Goal: Task Accomplishment & Management: Manage account settings

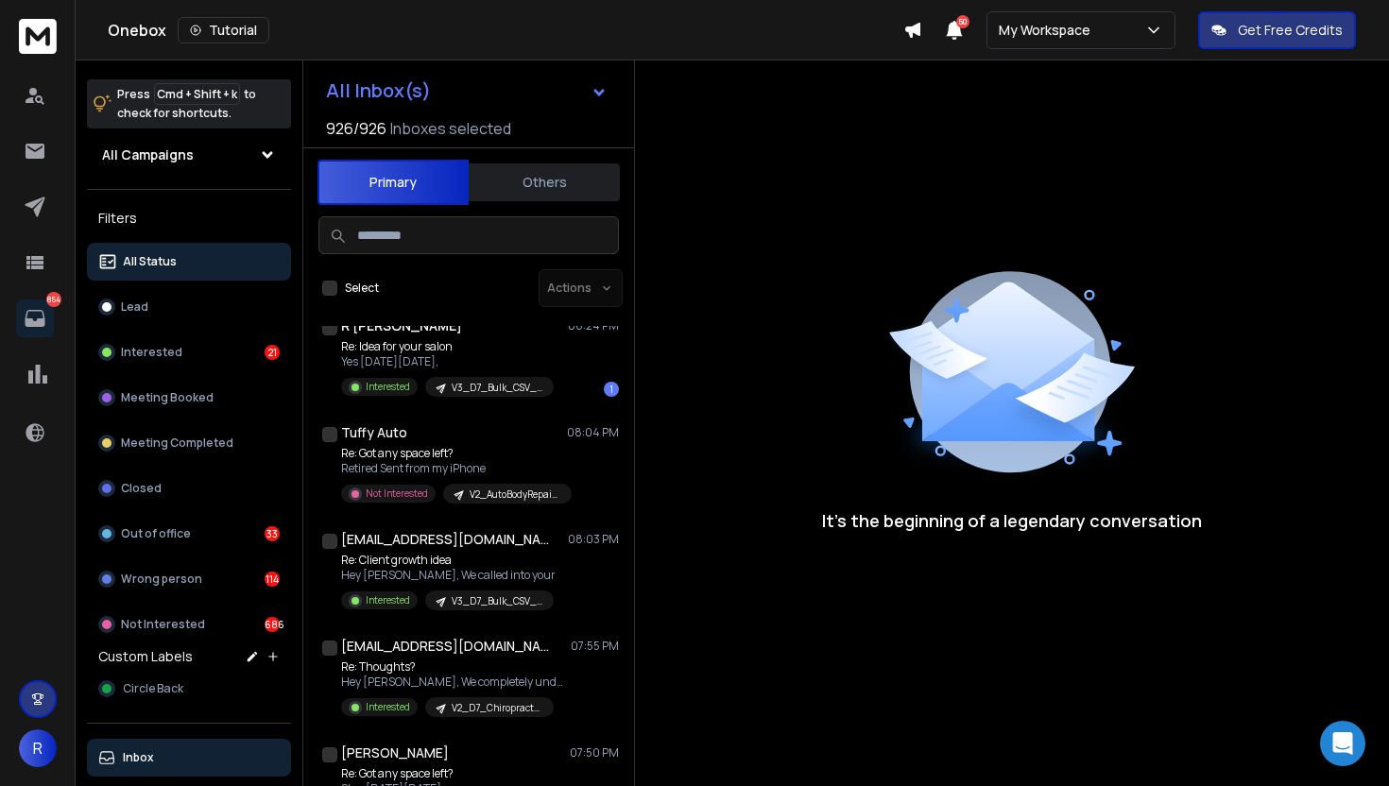
scroll to position [377, 0]
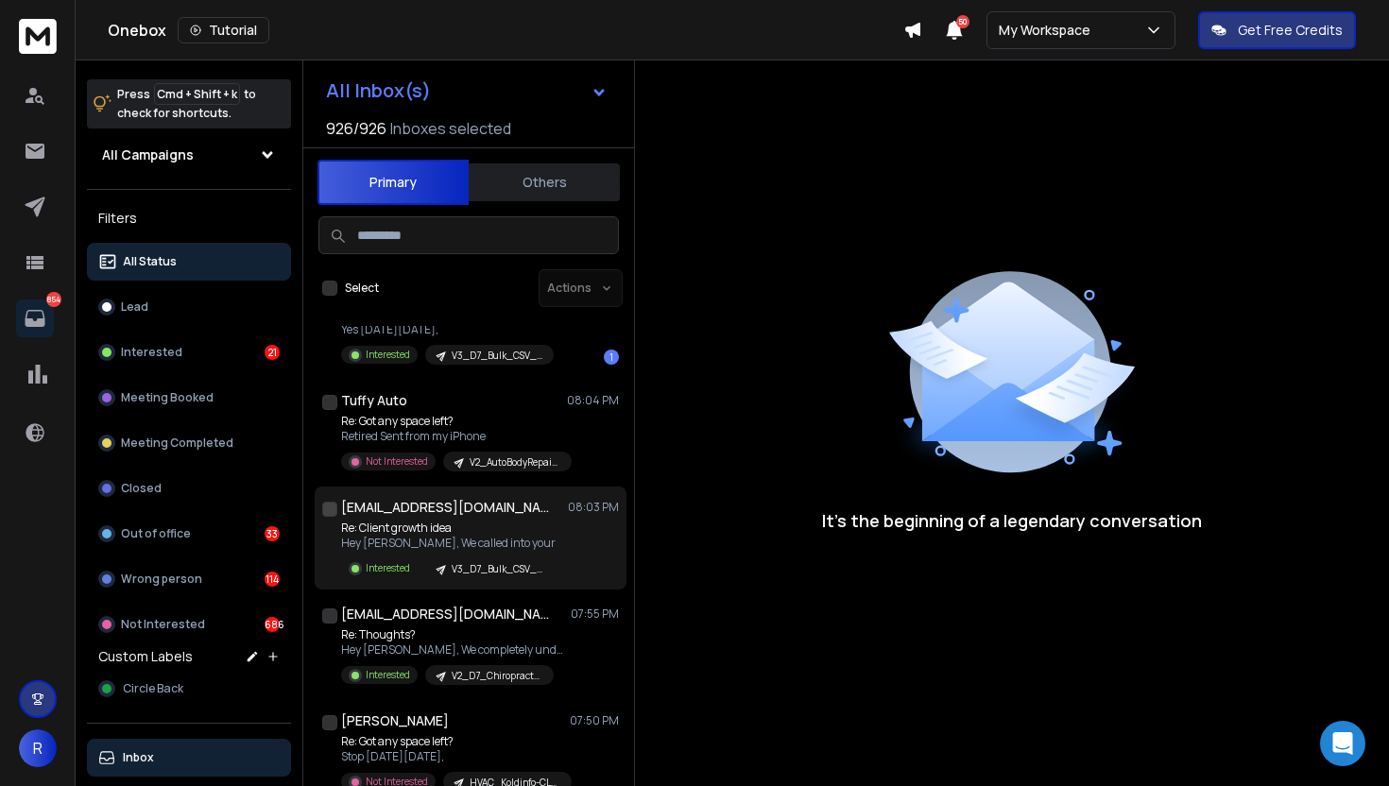
click at [530, 535] on p "Re: Client growth idea" at bounding box center [448, 528] width 214 height 15
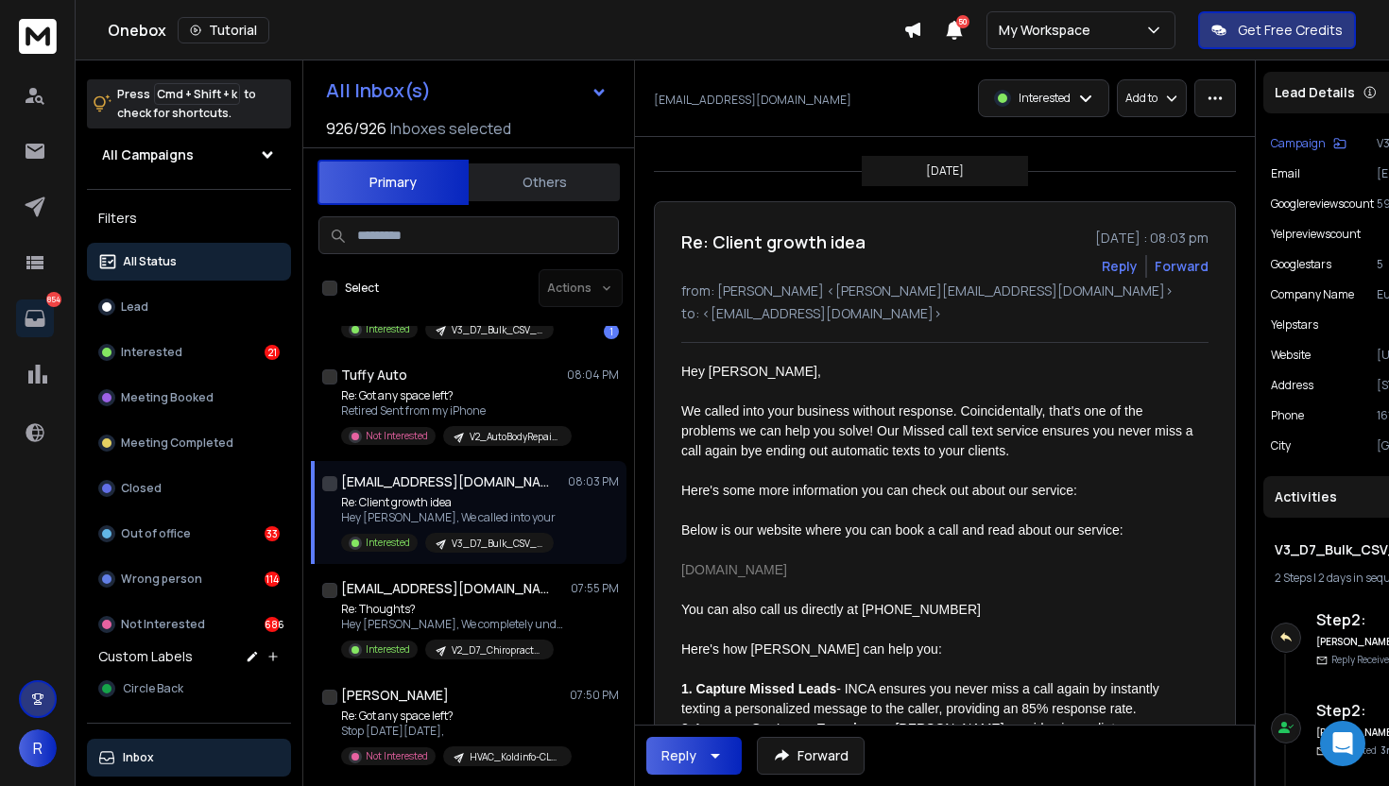
scroll to position [405, 0]
click at [964, 43] on div "50 My Workspace Get Free Credits" at bounding box center [1129, 30] width 453 height 38
click at [964, 42] on div "50 My Workspace Get Free Credits" at bounding box center [1129, 30] width 453 height 38
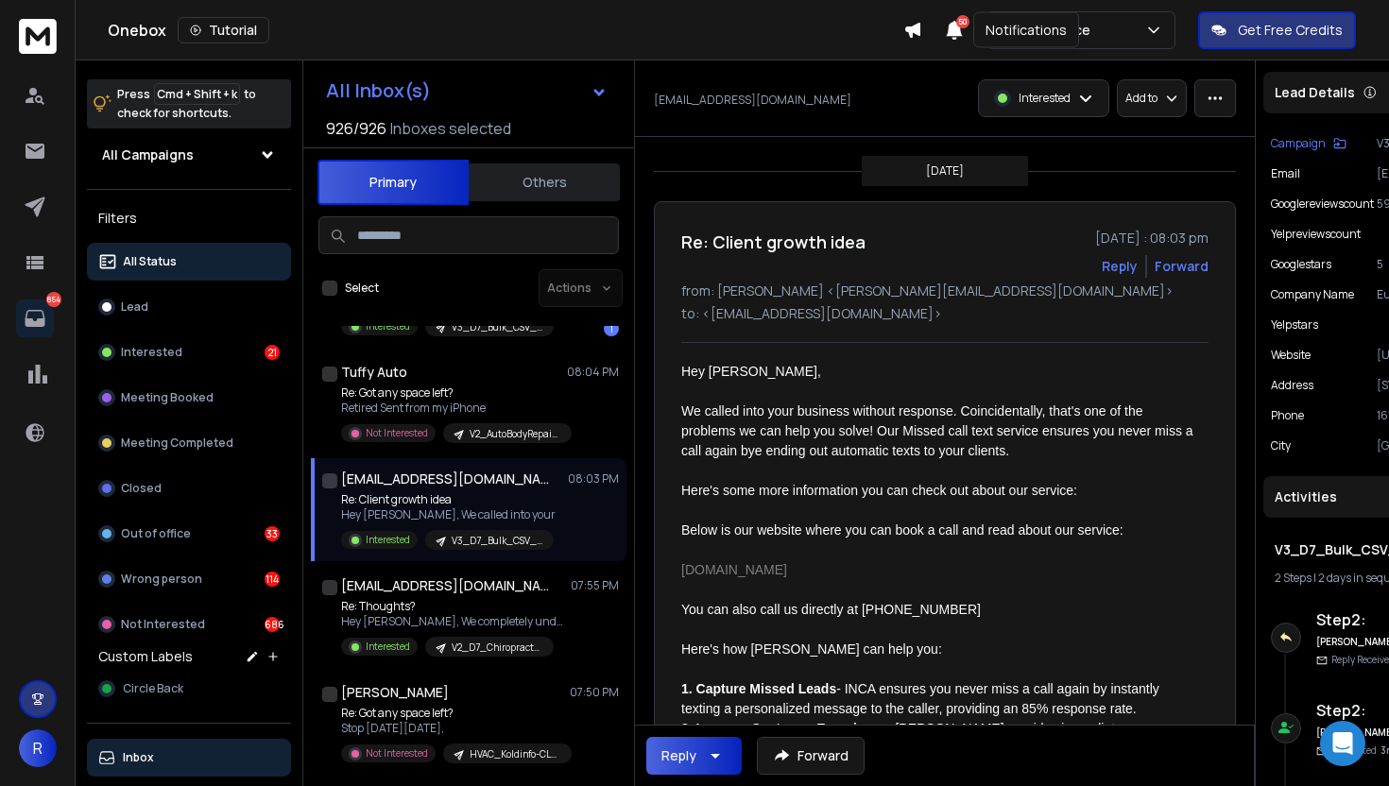
click at [964, 38] on icon at bounding box center [954, 30] width 19 height 19
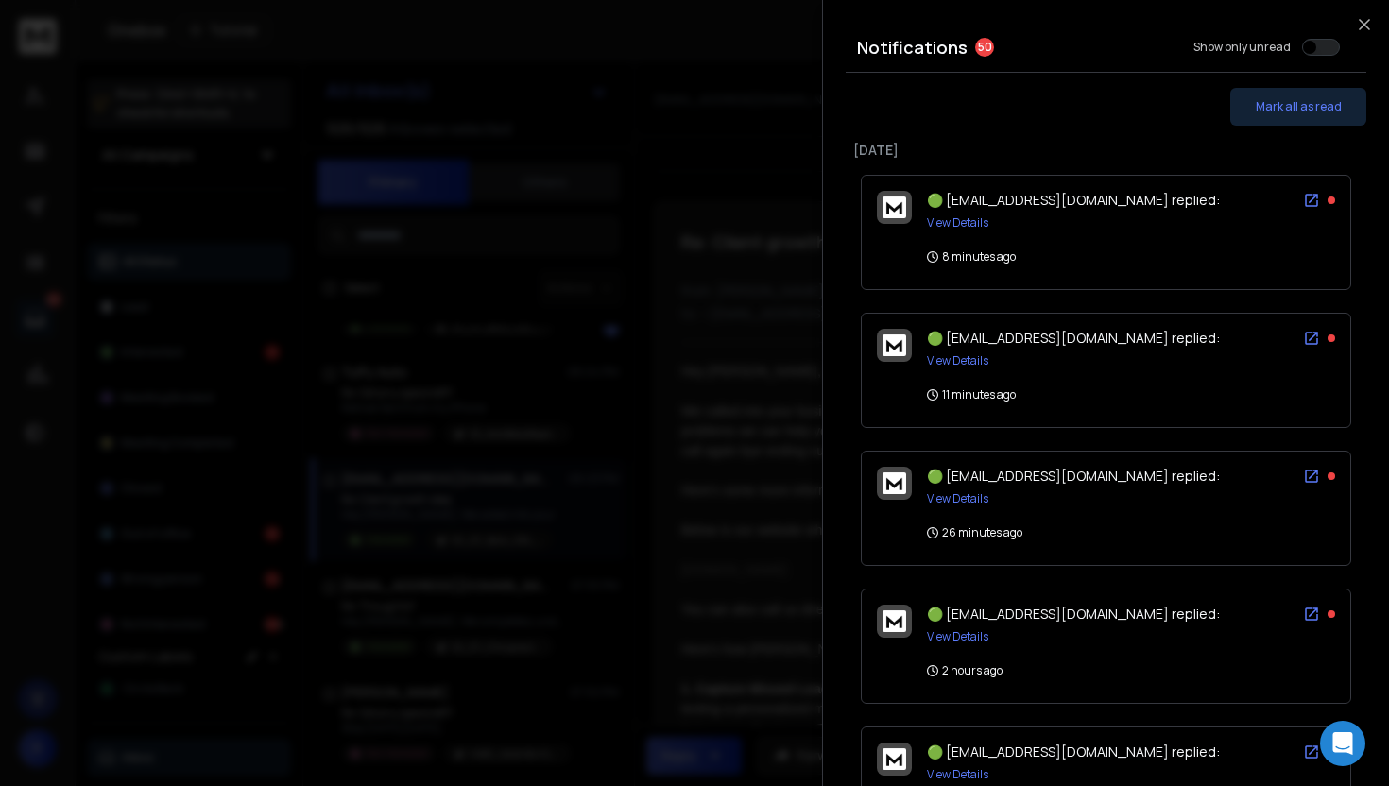
click at [1279, 105] on span "Mark all as read" at bounding box center [1299, 106] width 86 height 15
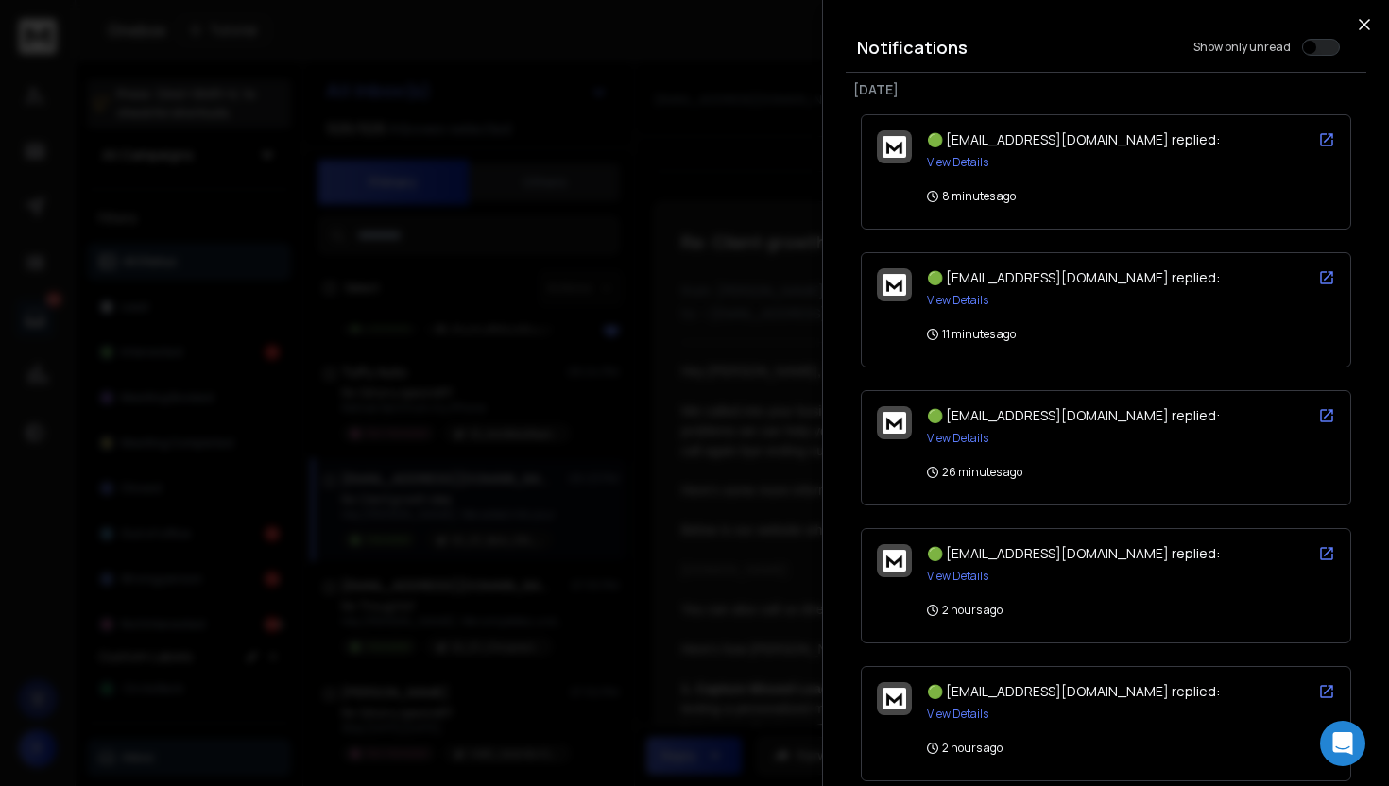
click at [1361, 25] on icon "button" at bounding box center [1364, 24] width 19 height 19
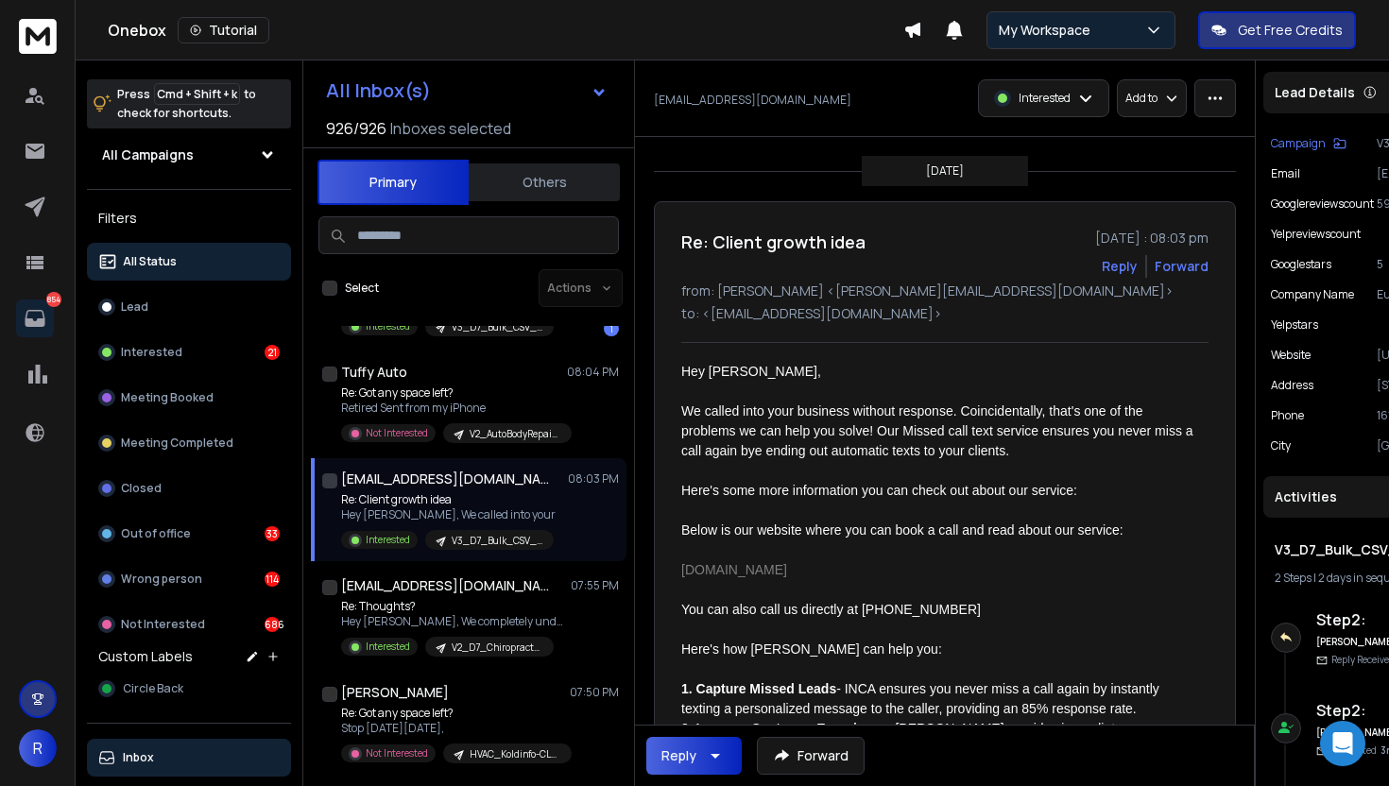
click at [1105, 46] on button "My Workspace" at bounding box center [1080, 30] width 189 height 38
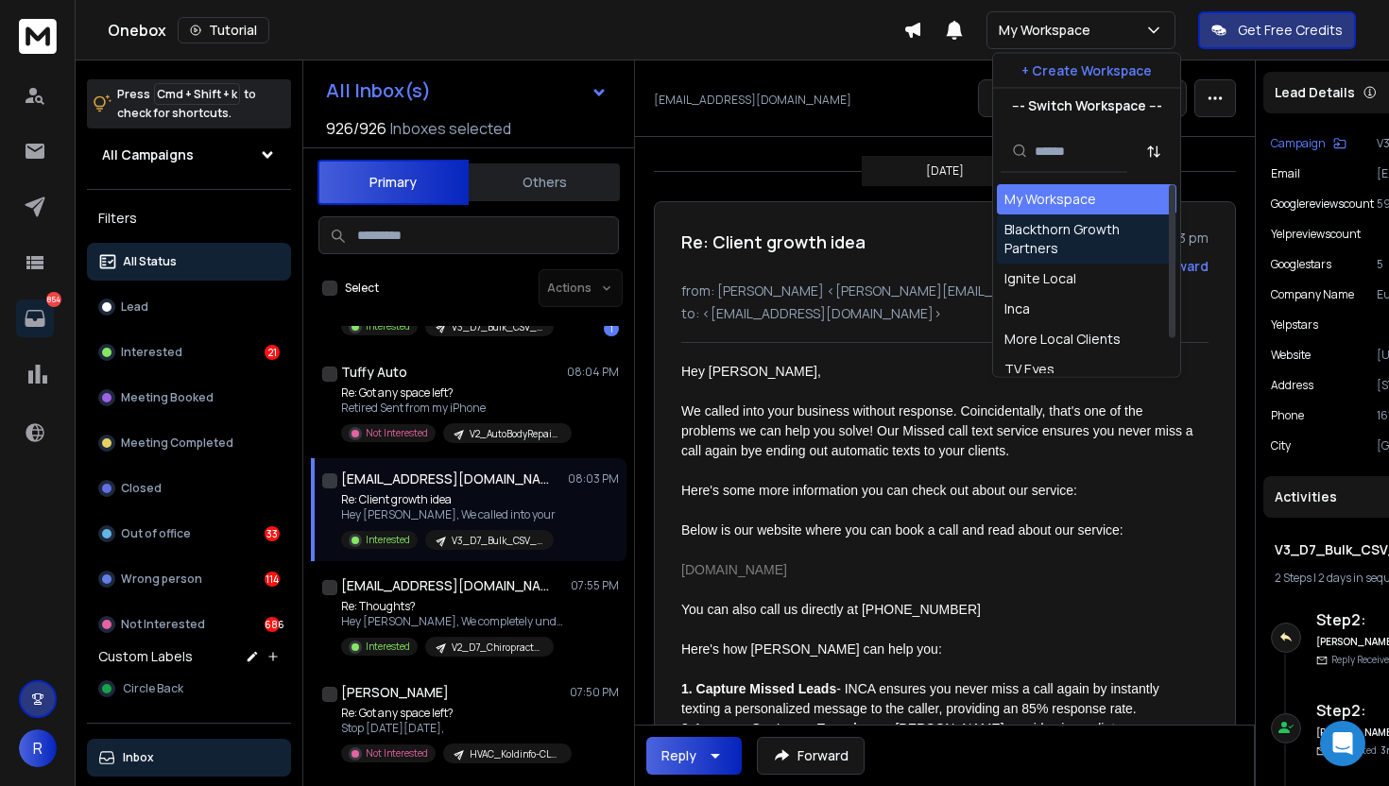
click at [1080, 239] on div "Blackthorn Growth Partners" at bounding box center [1086, 239] width 164 height 38
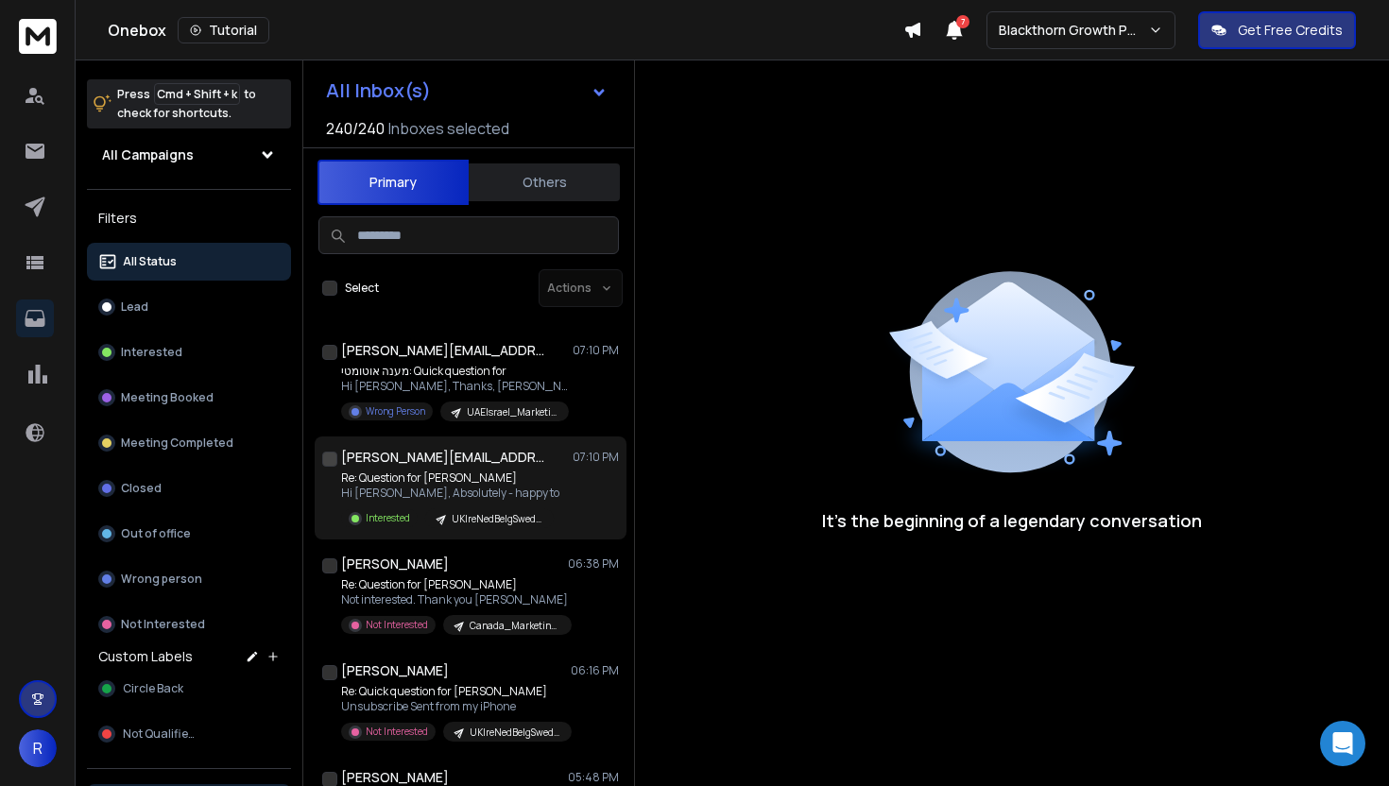
click at [432, 479] on p "Re: Question for James" at bounding box center [450, 478] width 218 height 15
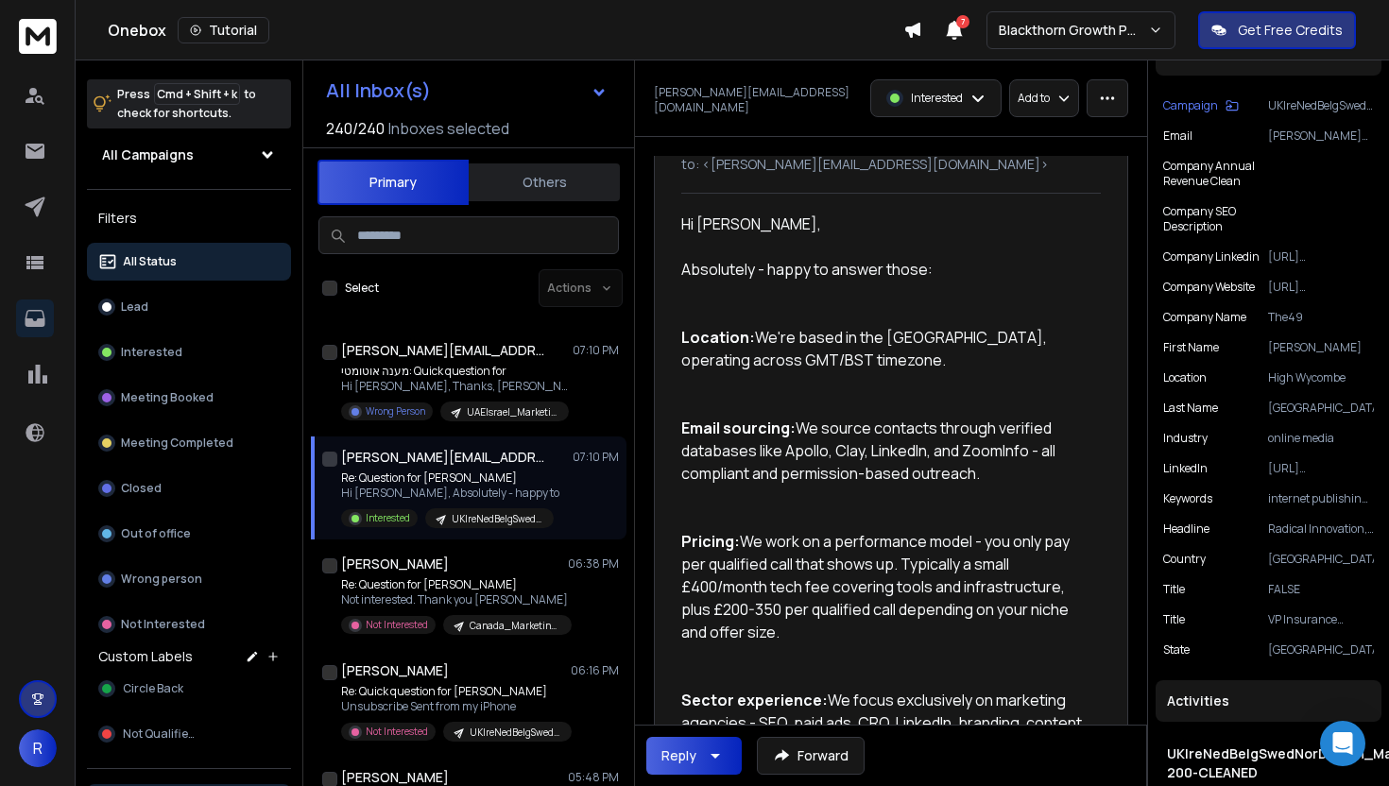
scroll to position [41, 0]
click at [1331, 284] on p "http://www.the49.com" at bounding box center [1321, 284] width 106 height 15
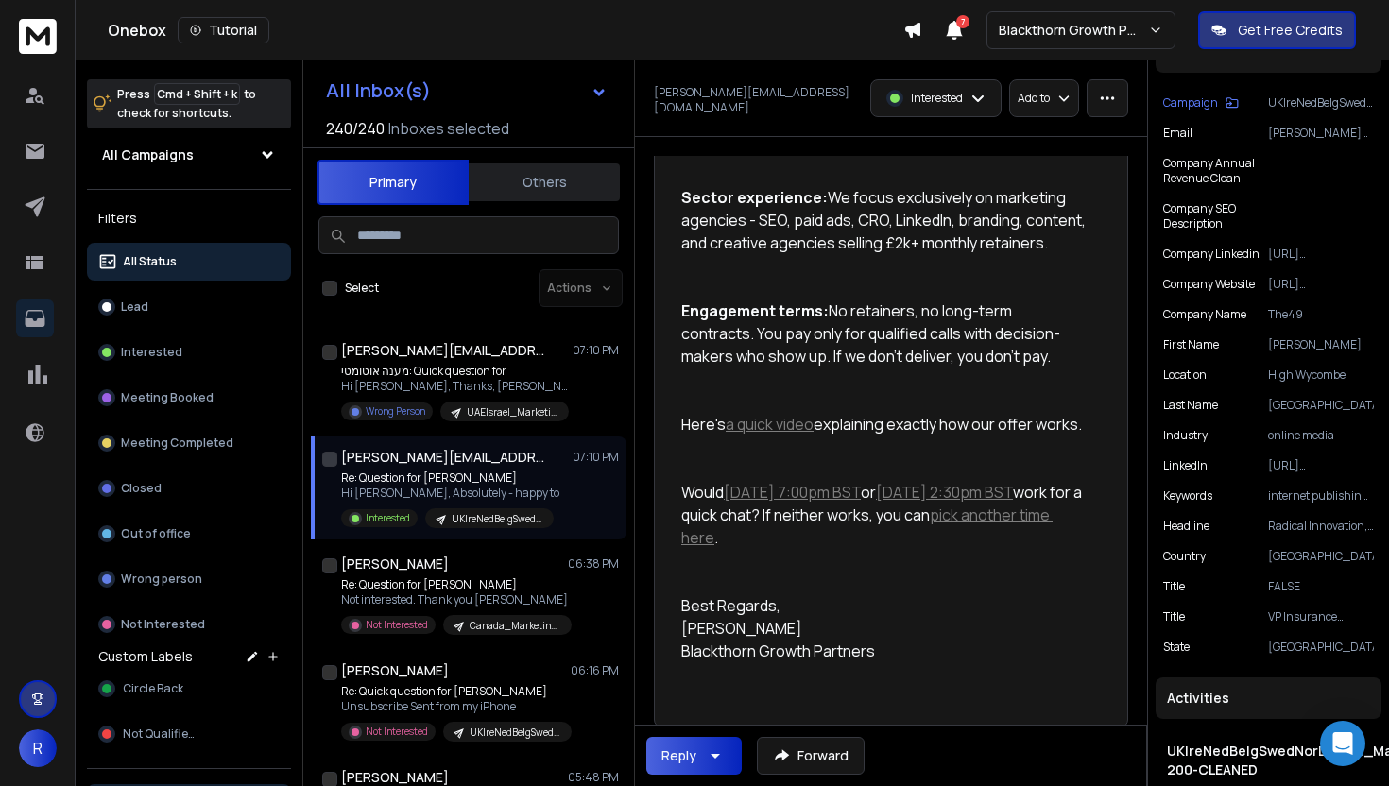
scroll to position [745, 0]
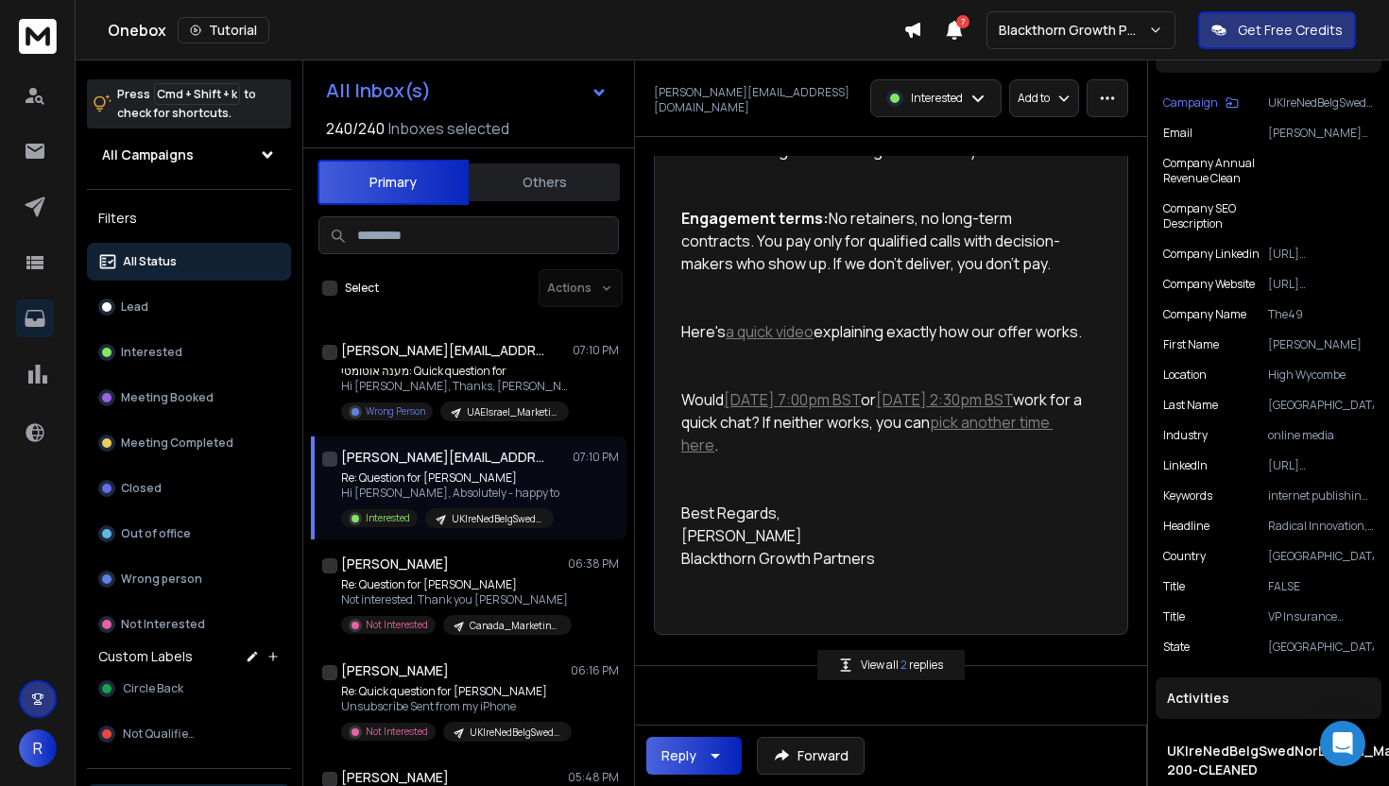
click at [929, 666] on p "View all 2 replies" at bounding box center [902, 665] width 82 height 15
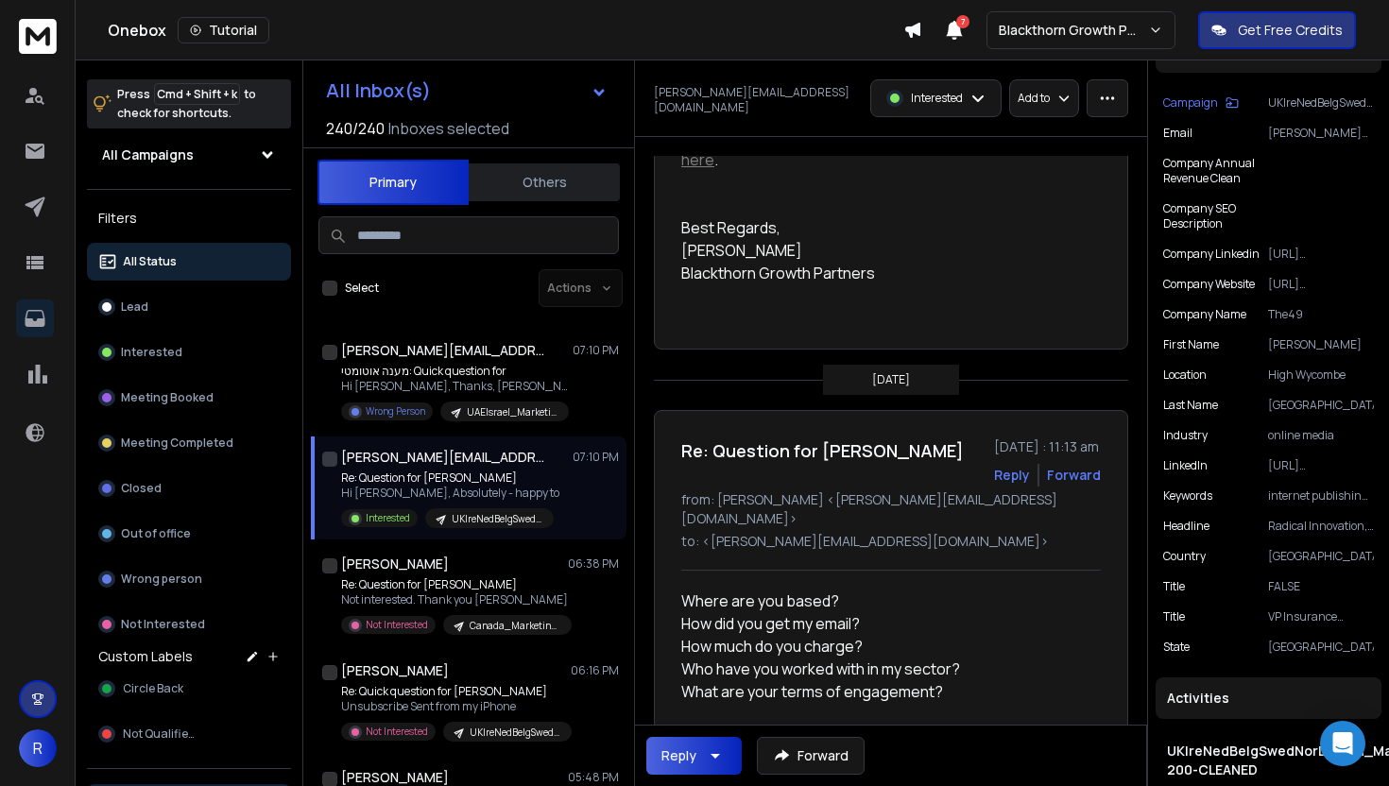
scroll to position [1034, 0]
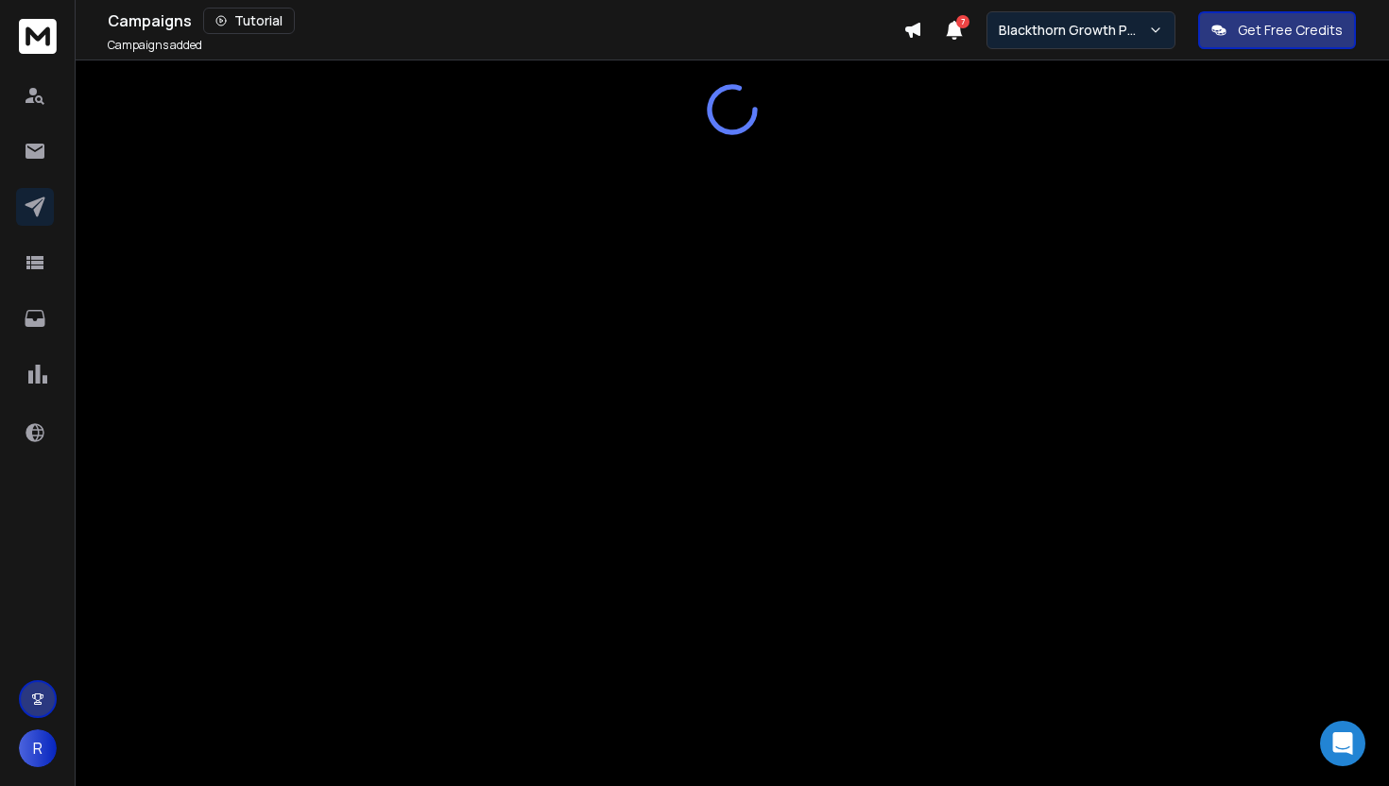
click at [1145, 21] on p "Blackthorn Growth Partners" at bounding box center [1073, 30] width 149 height 19
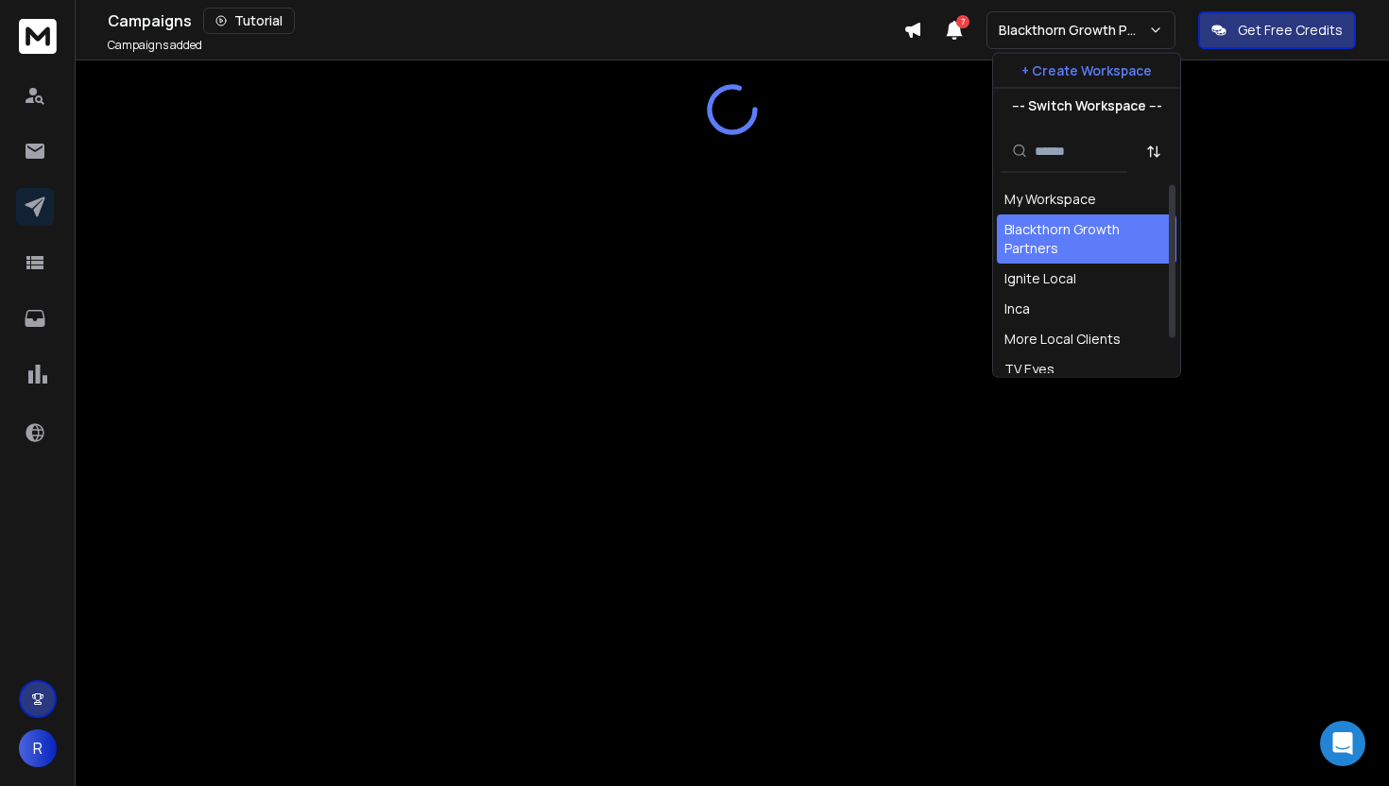
click at [1071, 257] on div "Blackthorn Growth Partners" at bounding box center [1086, 239] width 164 height 38
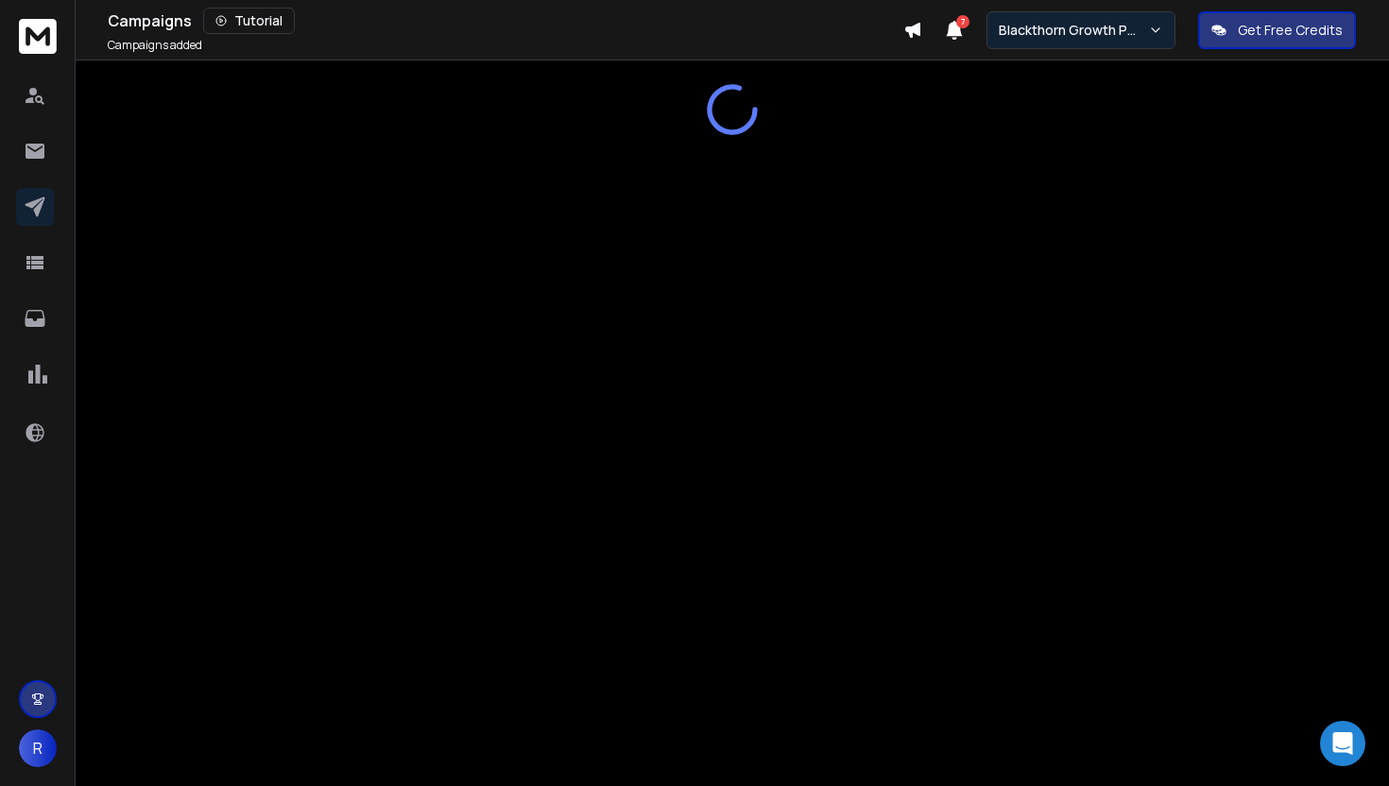
click at [1121, 37] on p "Blackthorn Growth Partners" at bounding box center [1073, 30] width 149 height 19
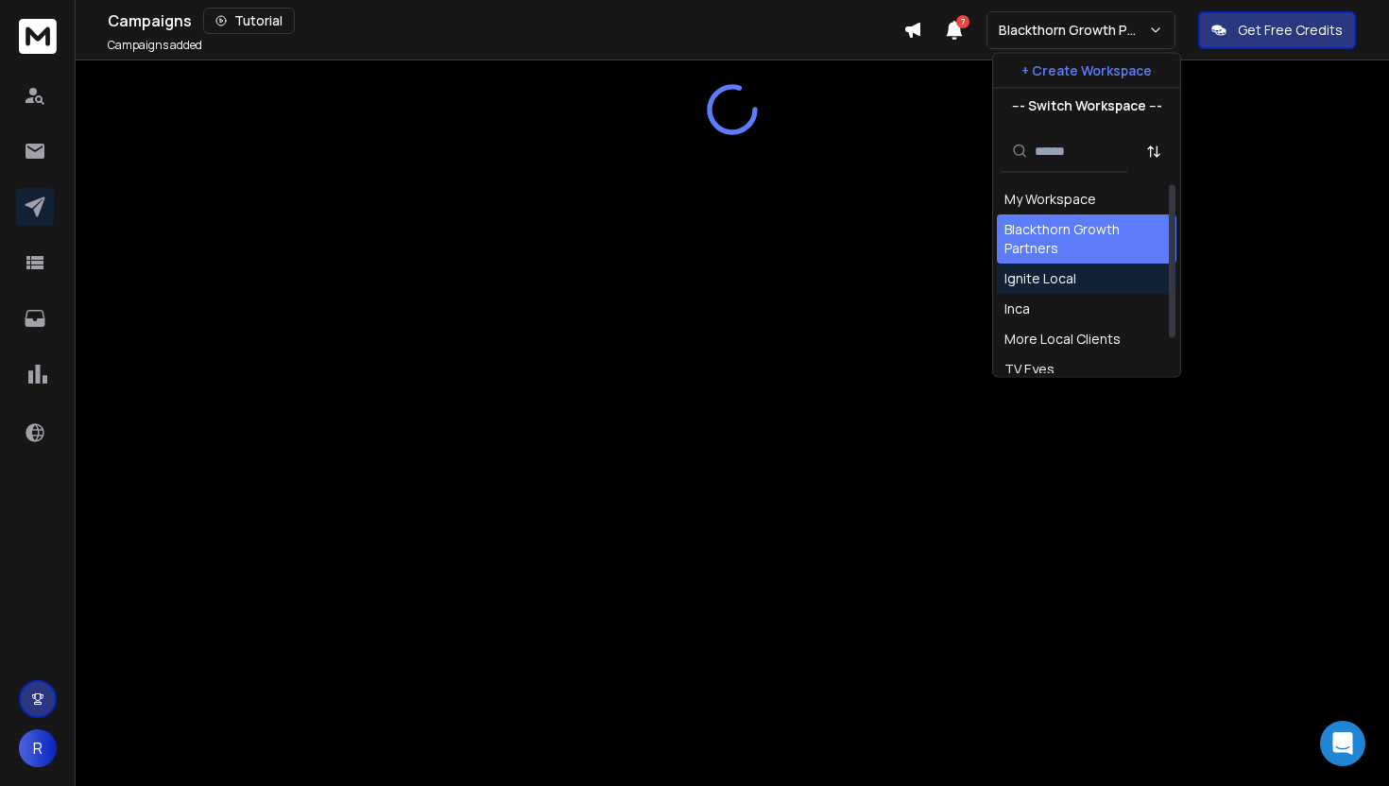
click at [1064, 283] on div "Ignite Local" at bounding box center [1040, 278] width 72 height 19
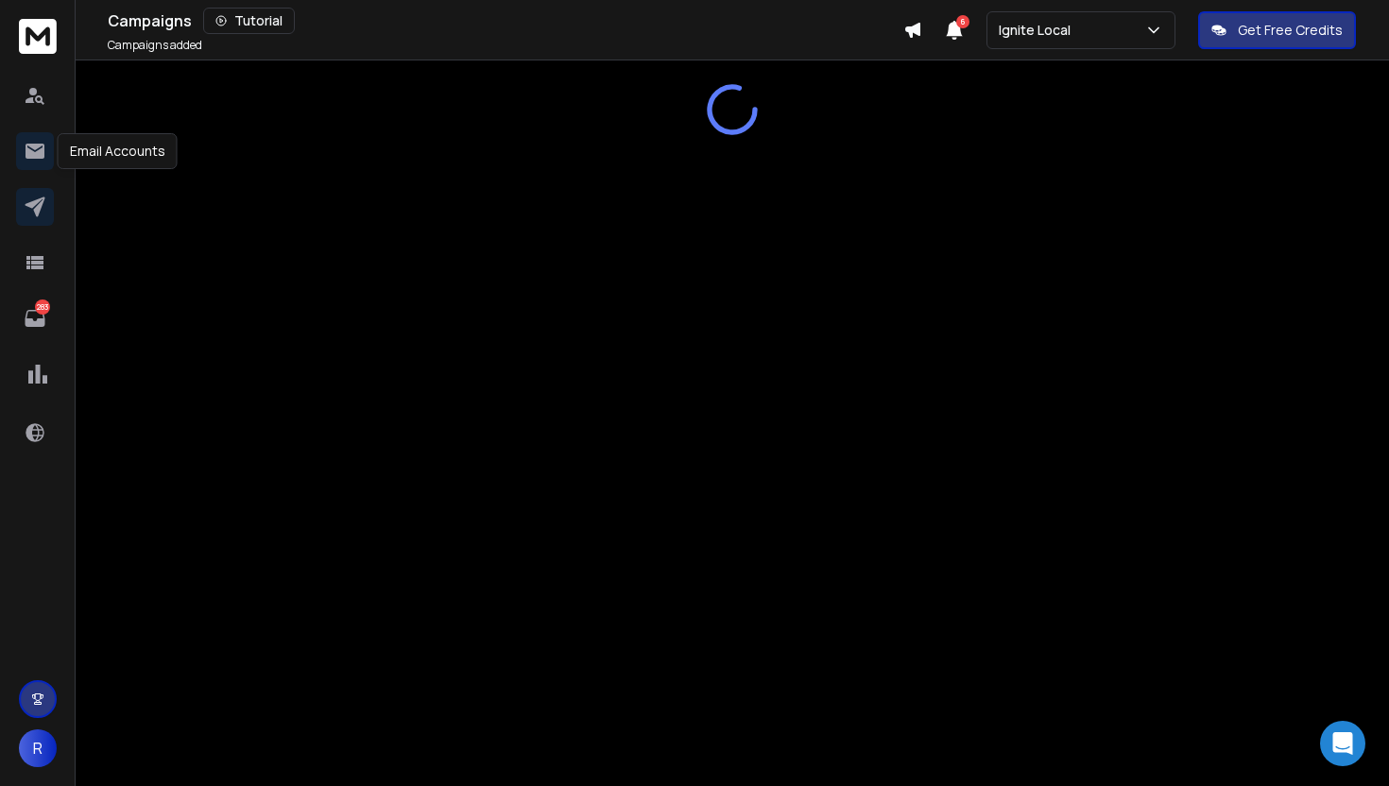
click at [37, 161] on icon at bounding box center [35, 151] width 23 height 23
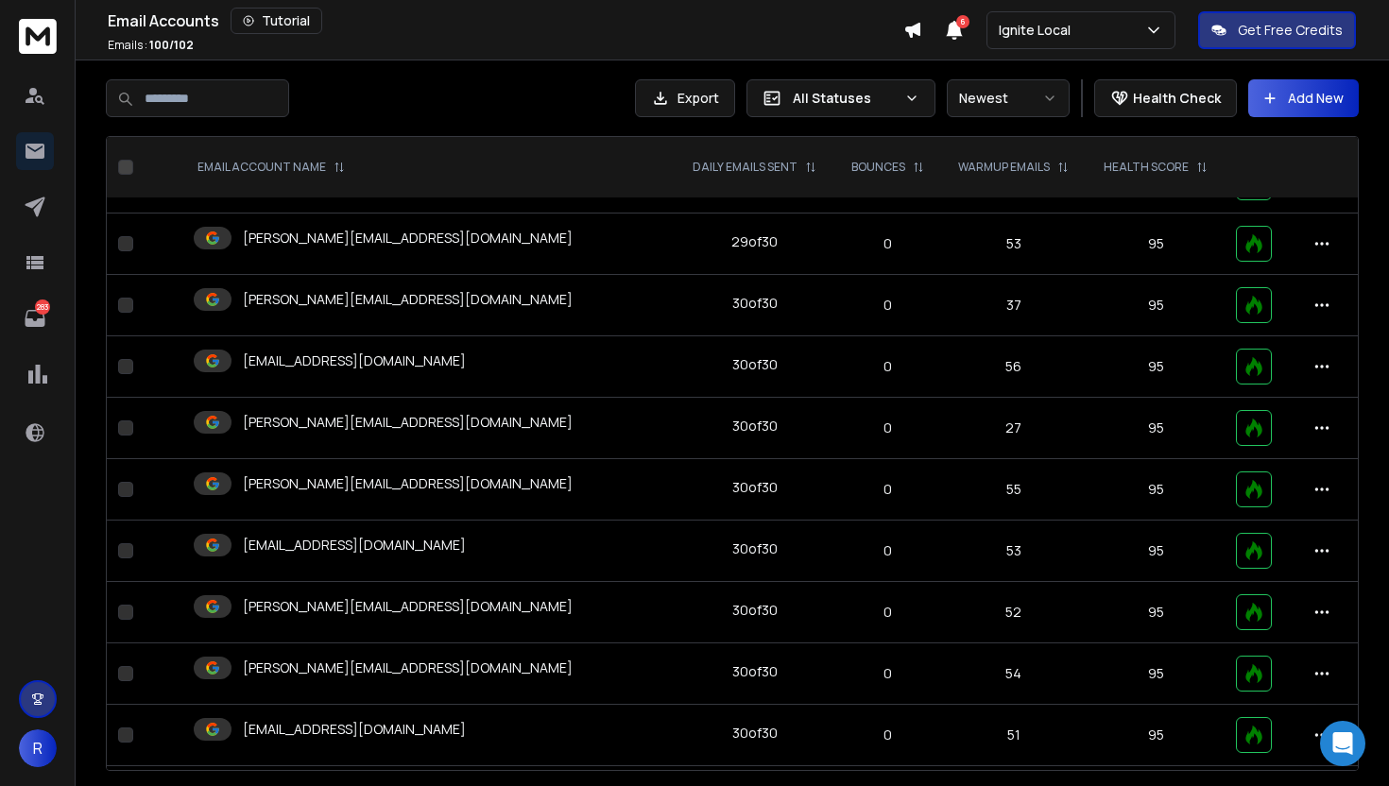
scroll to position [3672, 0]
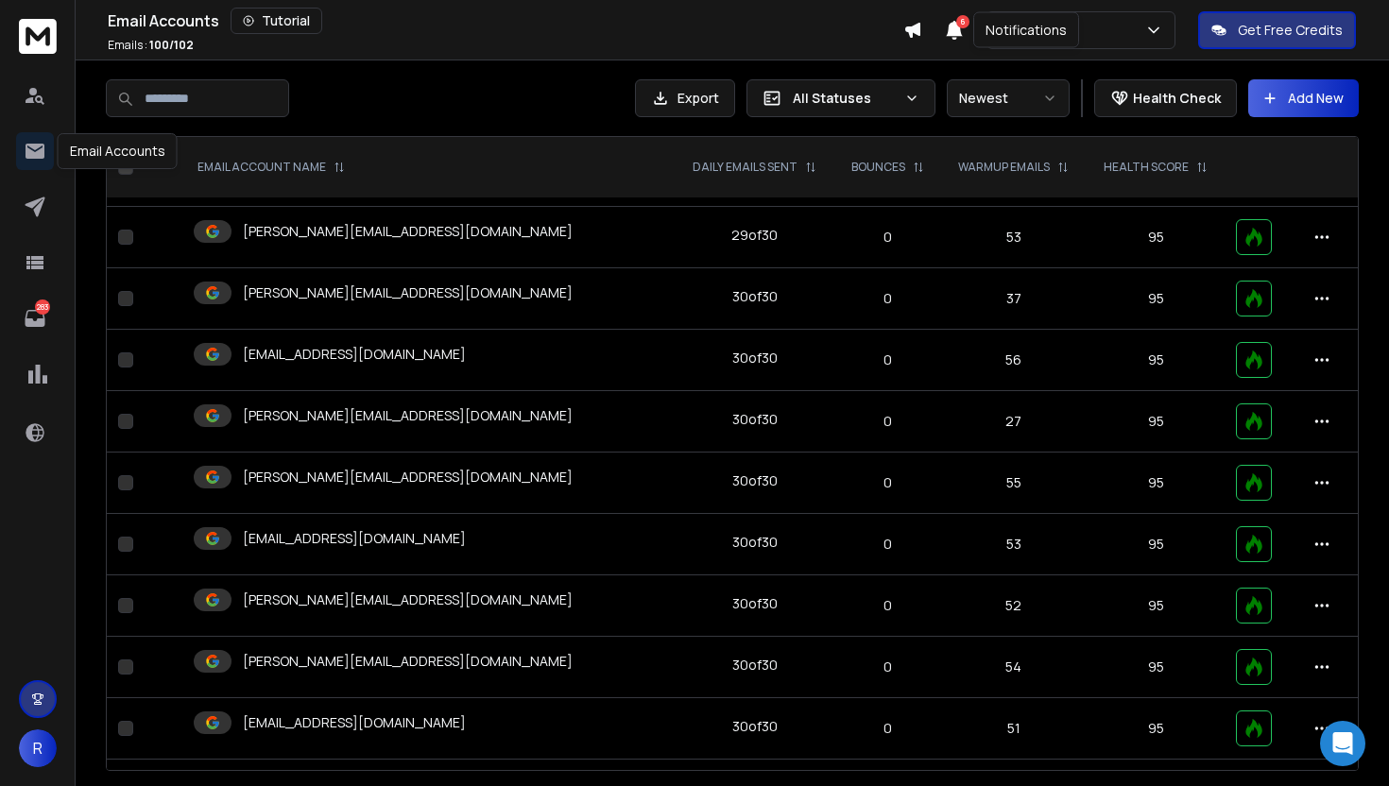
click at [958, 35] on icon at bounding box center [954, 29] width 17 height 19
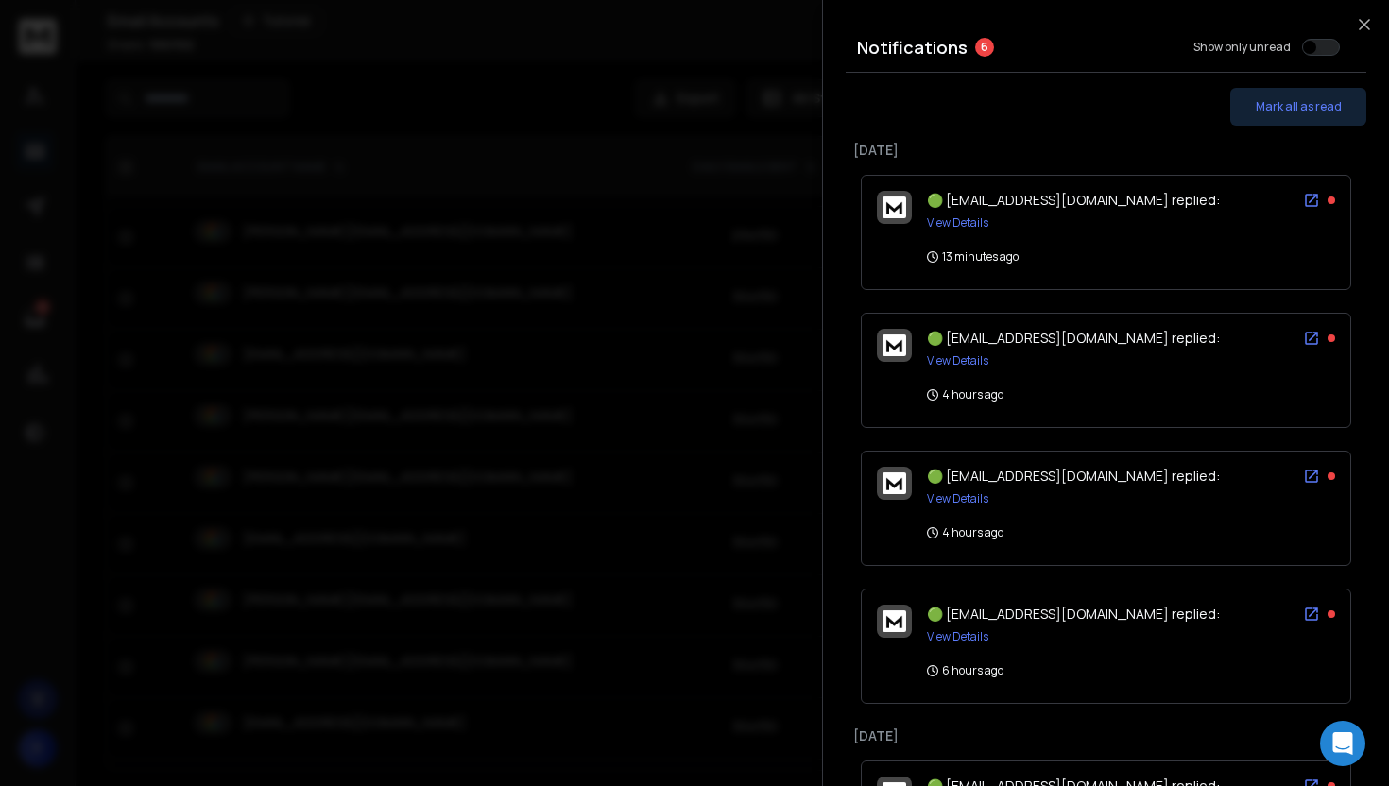
click at [1296, 117] on button "Mark all as read" at bounding box center [1298, 107] width 136 height 38
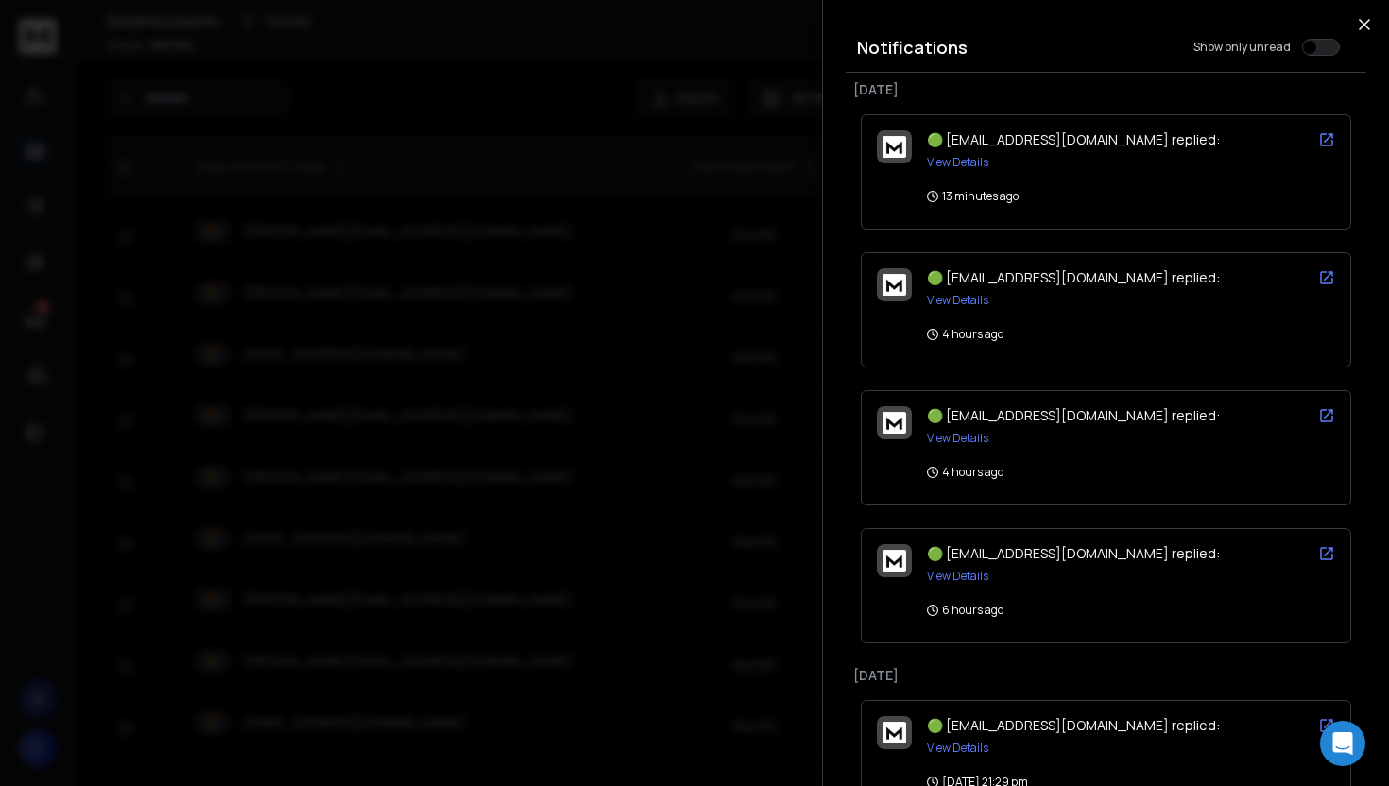
click at [1362, 28] on icon "button" at bounding box center [1364, 24] width 9 height 9
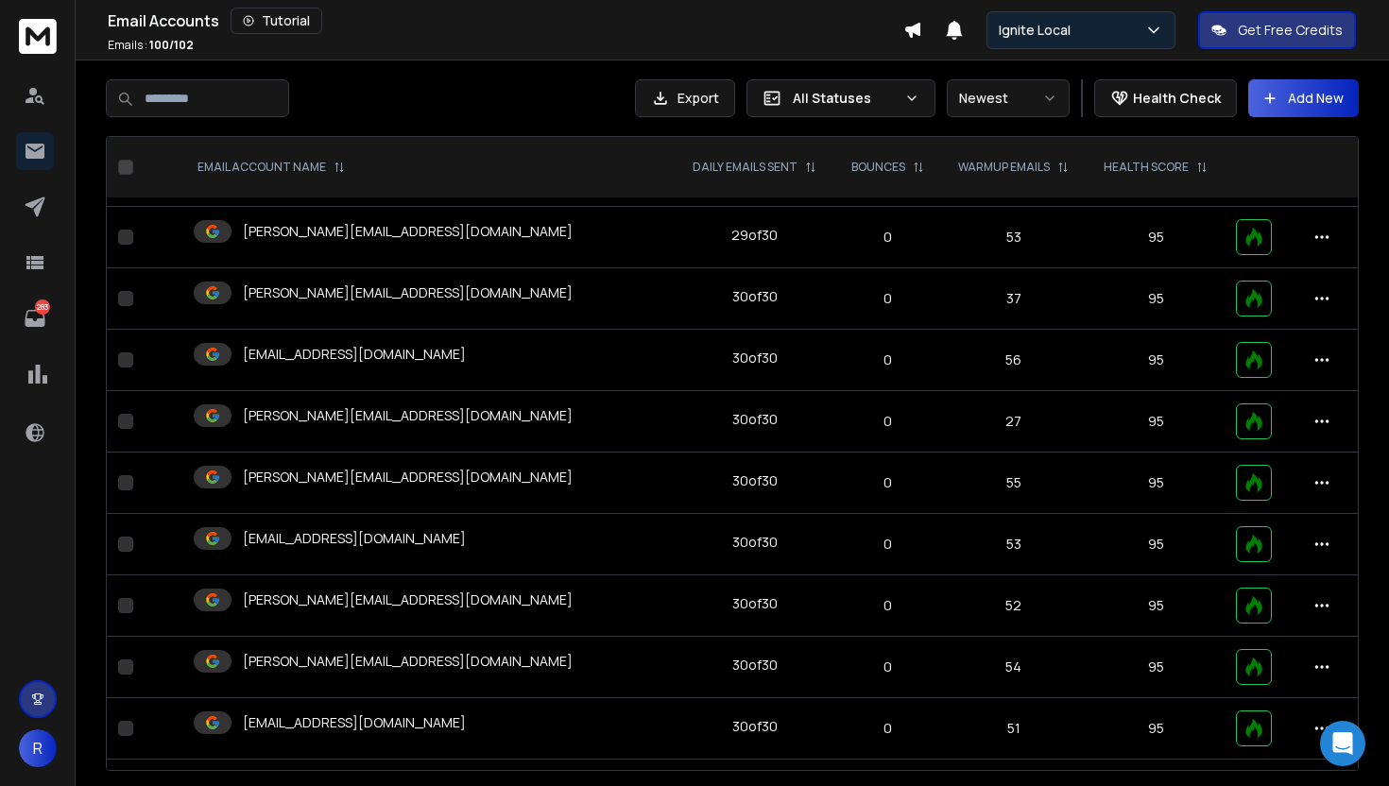
click at [1133, 43] on button "Ignite Local" at bounding box center [1080, 30] width 189 height 38
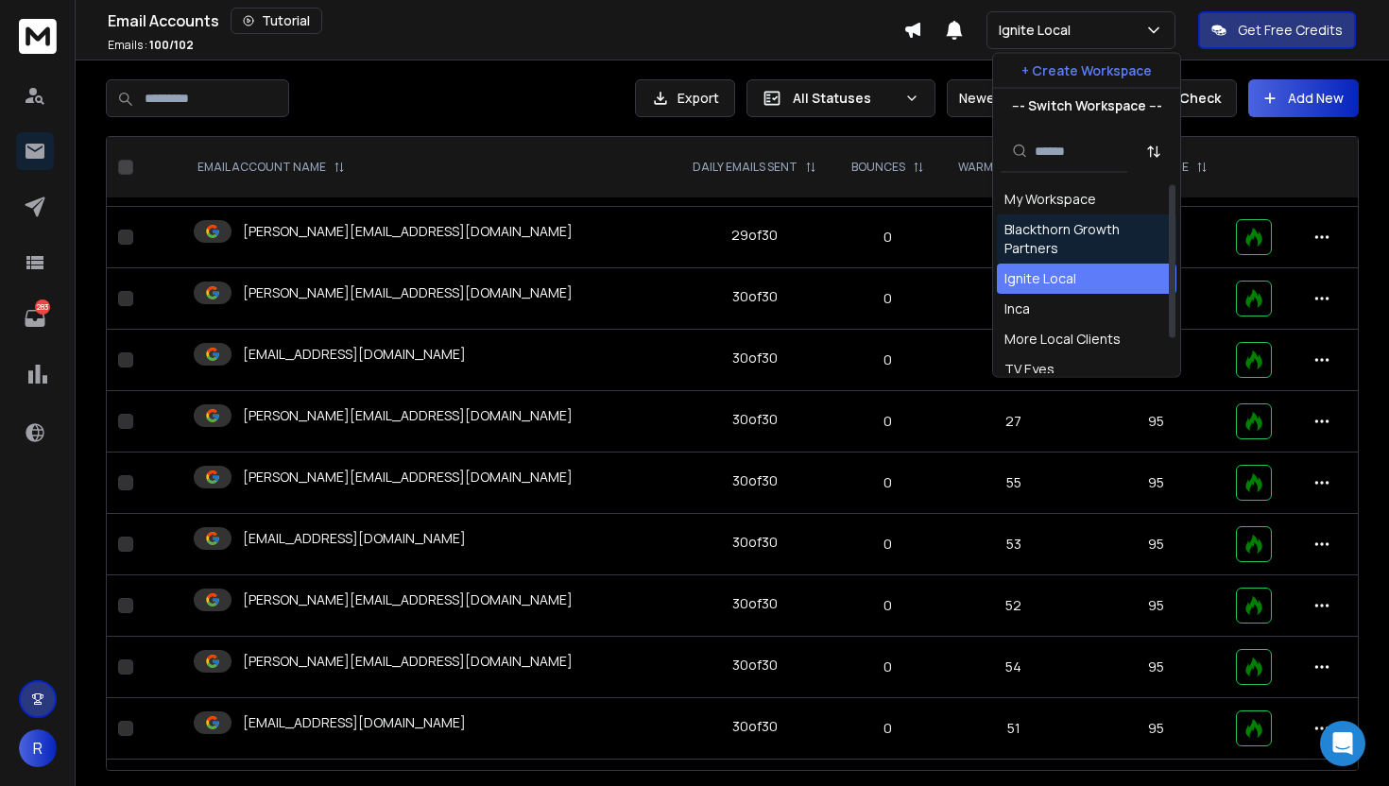
click at [1091, 241] on div "Blackthorn Growth Partners" at bounding box center [1086, 239] width 164 height 38
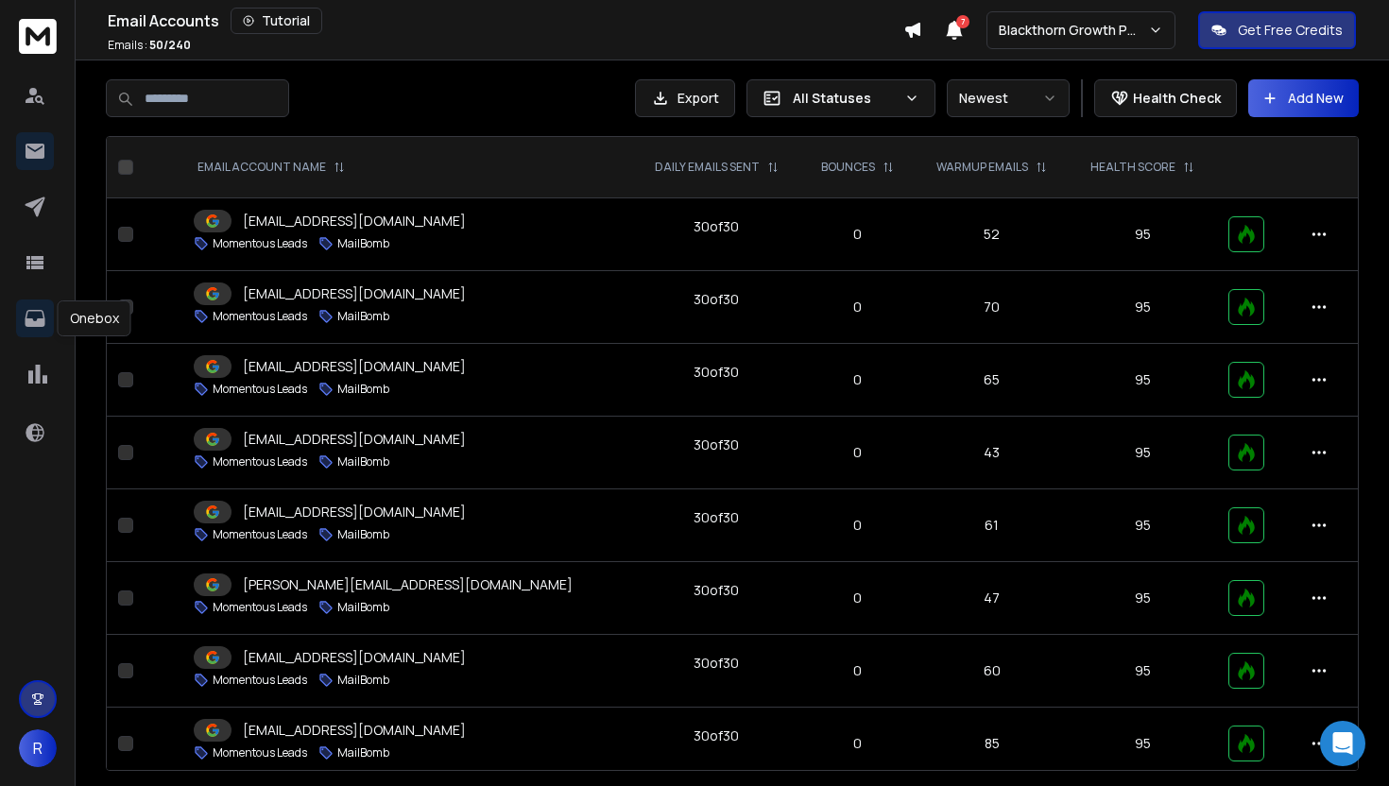
click at [22, 320] on link at bounding box center [35, 319] width 38 height 38
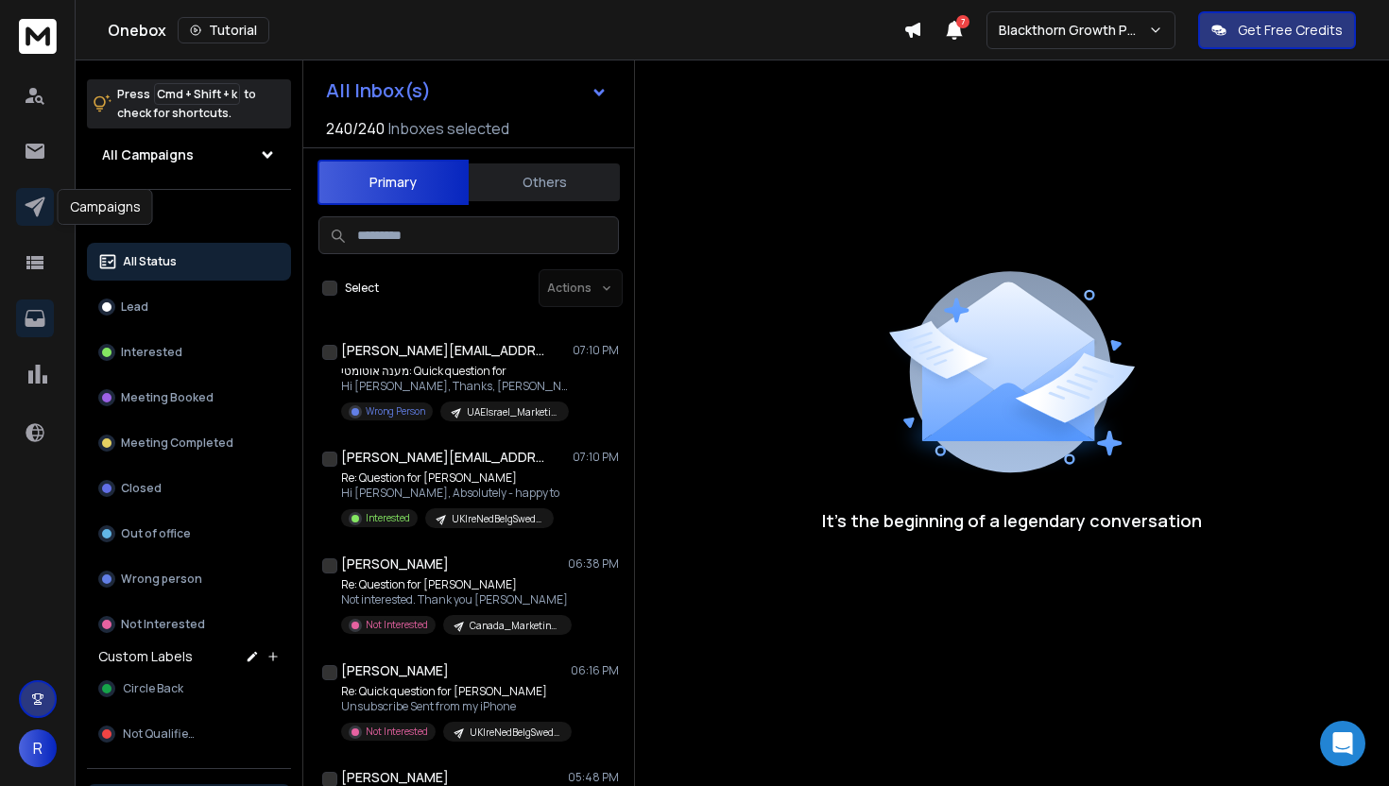
click at [43, 212] on icon at bounding box center [35, 207] width 23 height 23
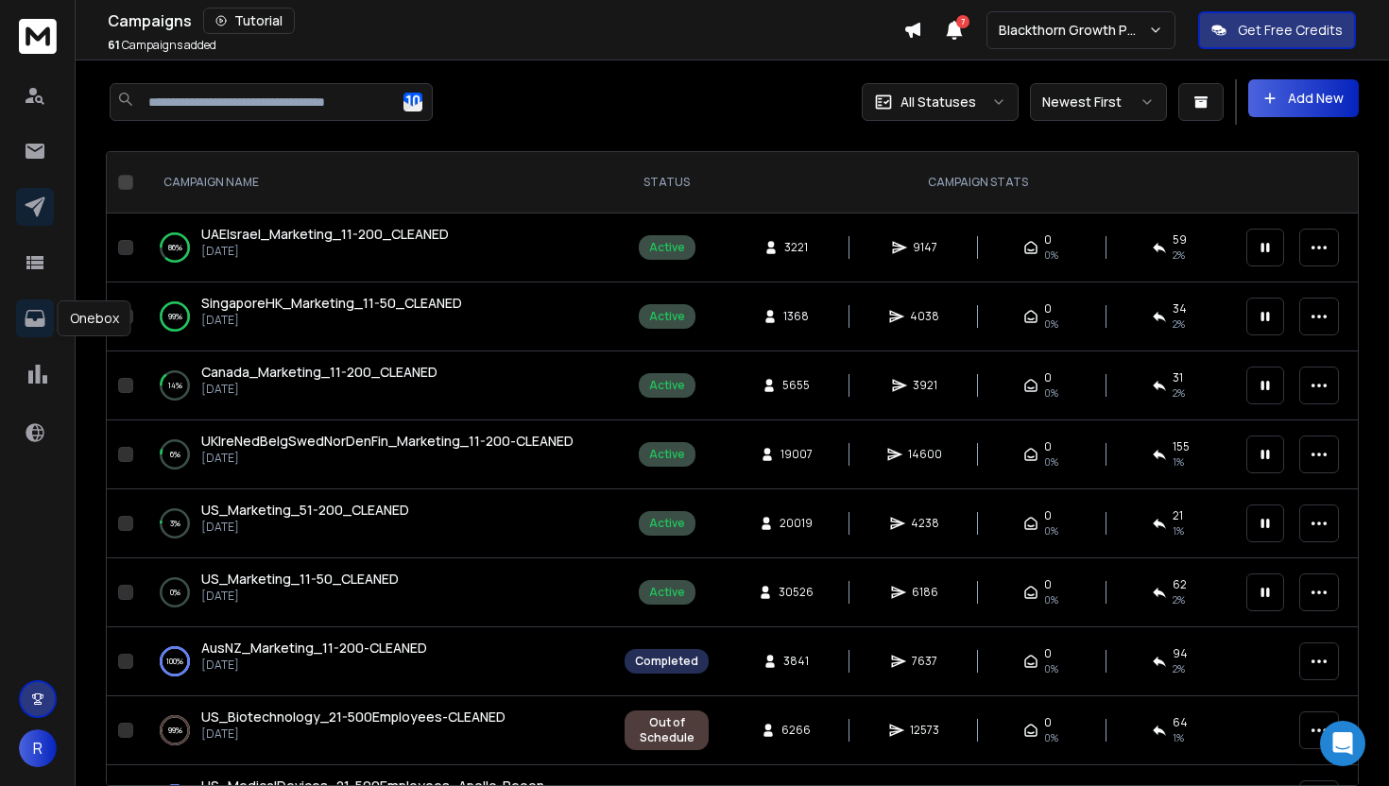
click at [43, 318] on icon at bounding box center [35, 318] width 20 height 17
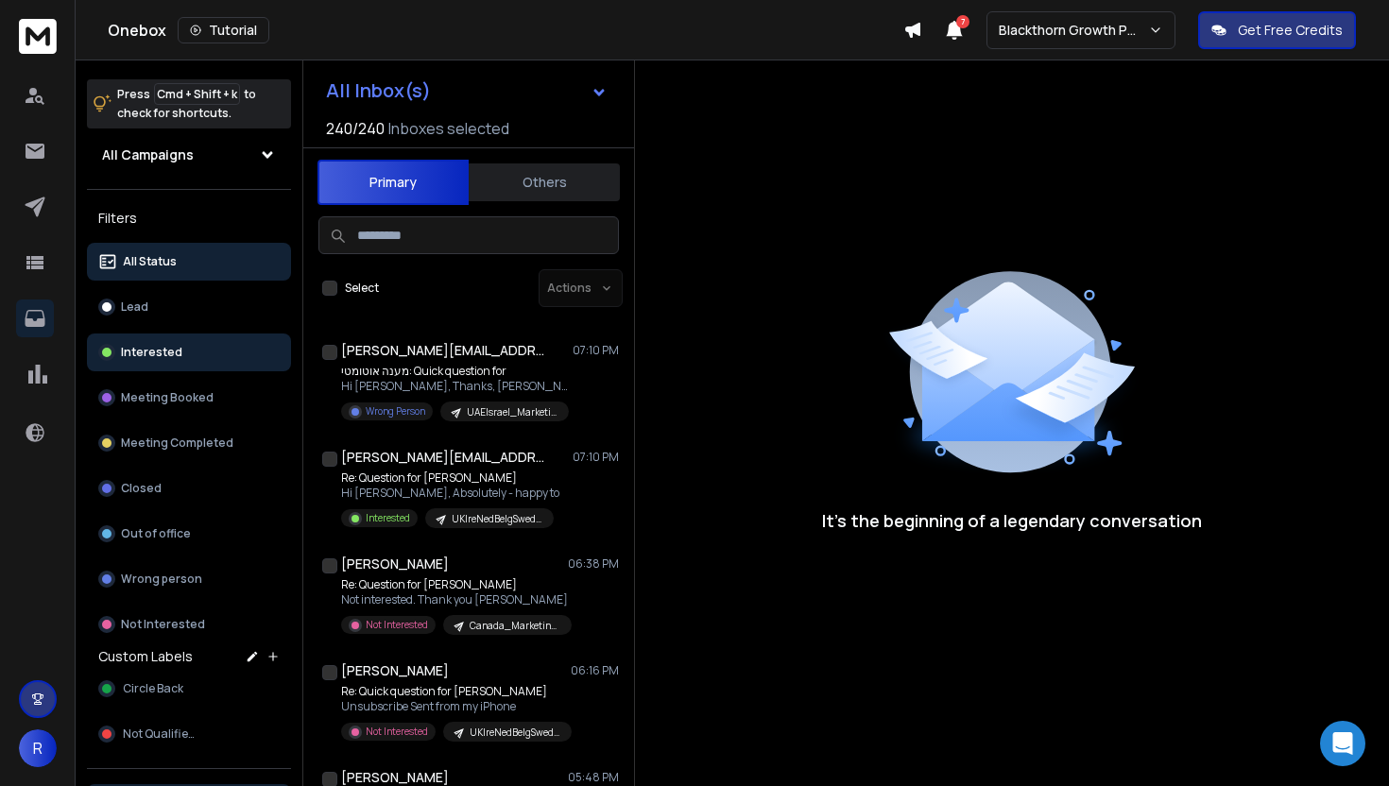
click at [135, 369] on button "Interested" at bounding box center [189, 353] width 204 height 38
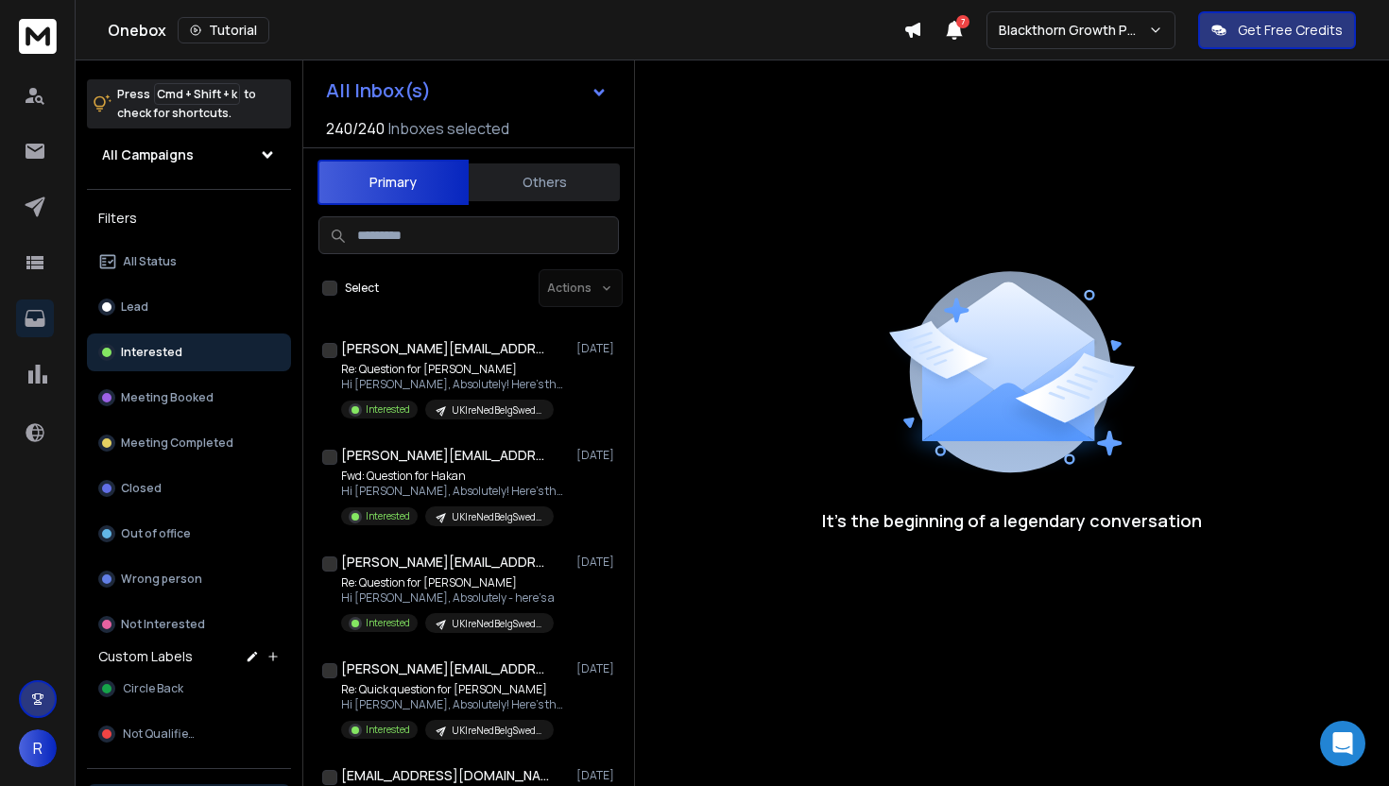
scroll to position [750, 0]
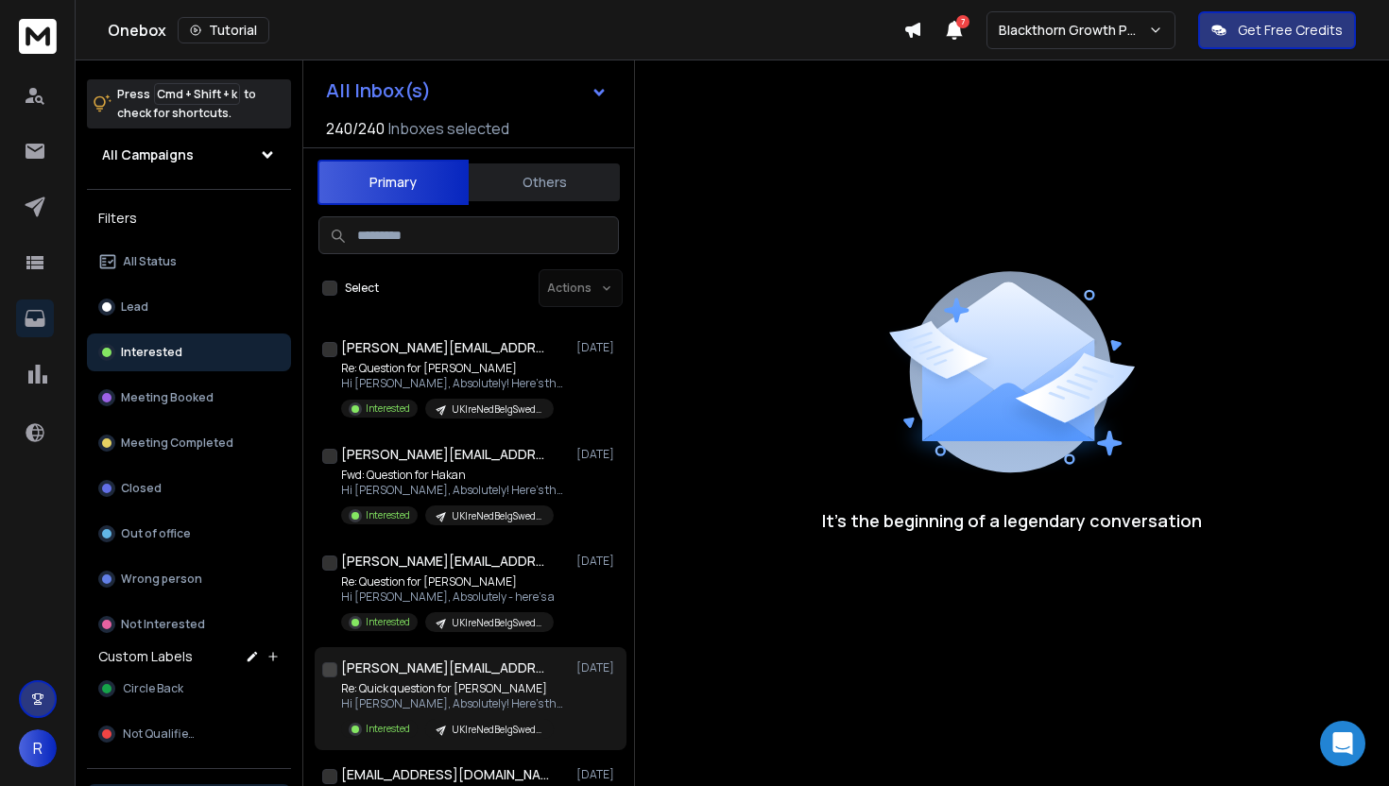
click at [451, 656] on div "james.jago@rainycityagency.com 07 Oct Re: Quick question for James Hi James, Ab…" at bounding box center [471, 698] width 312 height 103
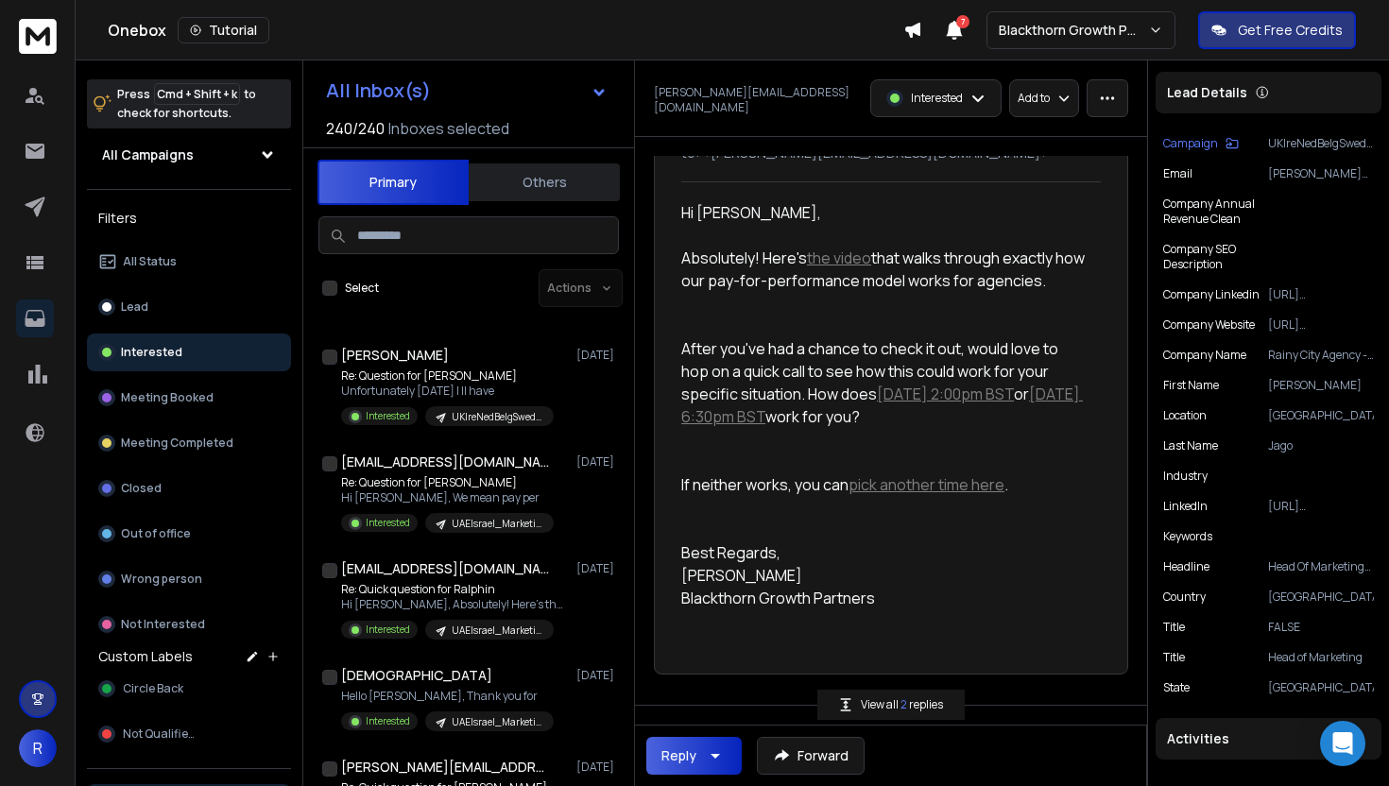
scroll to position [200, 0]
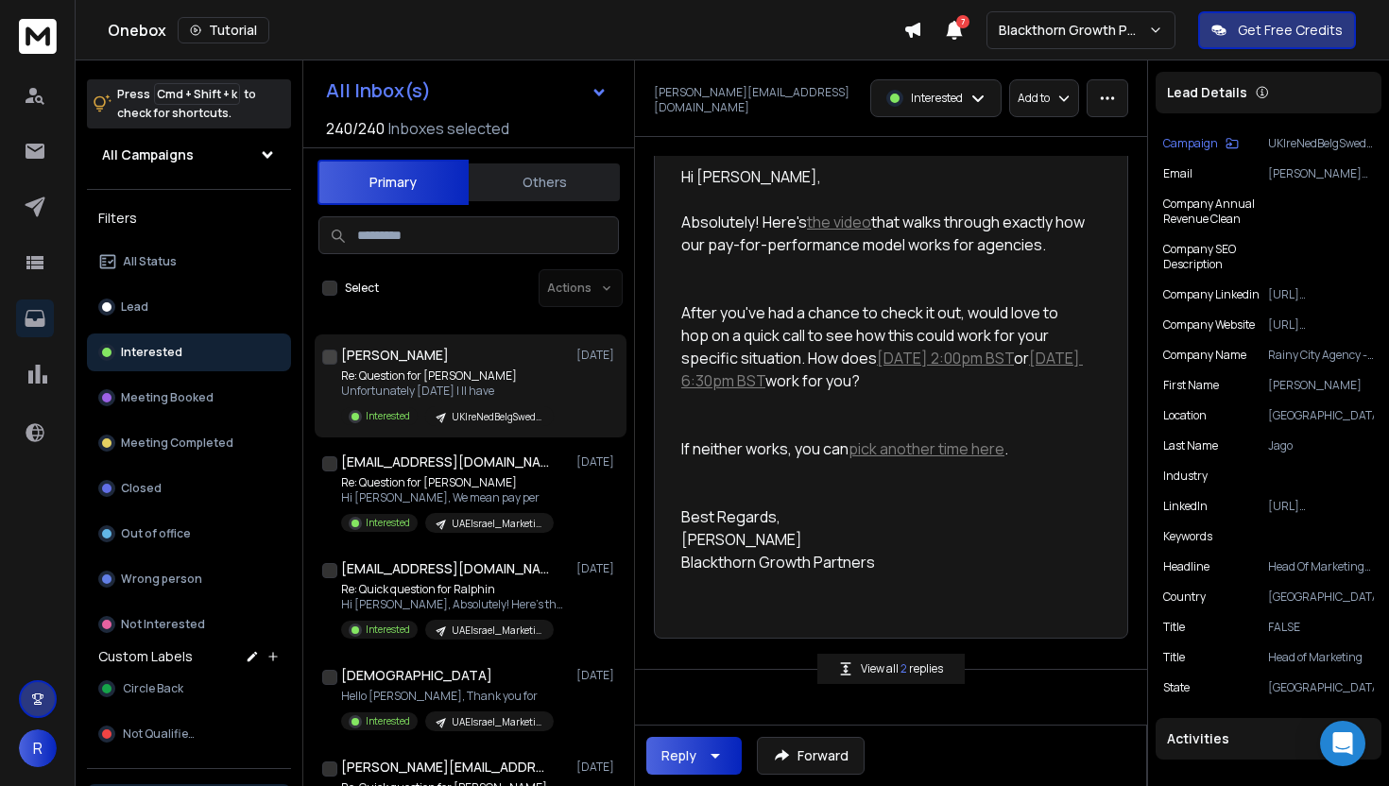
click at [477, 384] on p "Unfortunately Wednesday I ll have" at bounding box center [447, 391] width 213 height 15
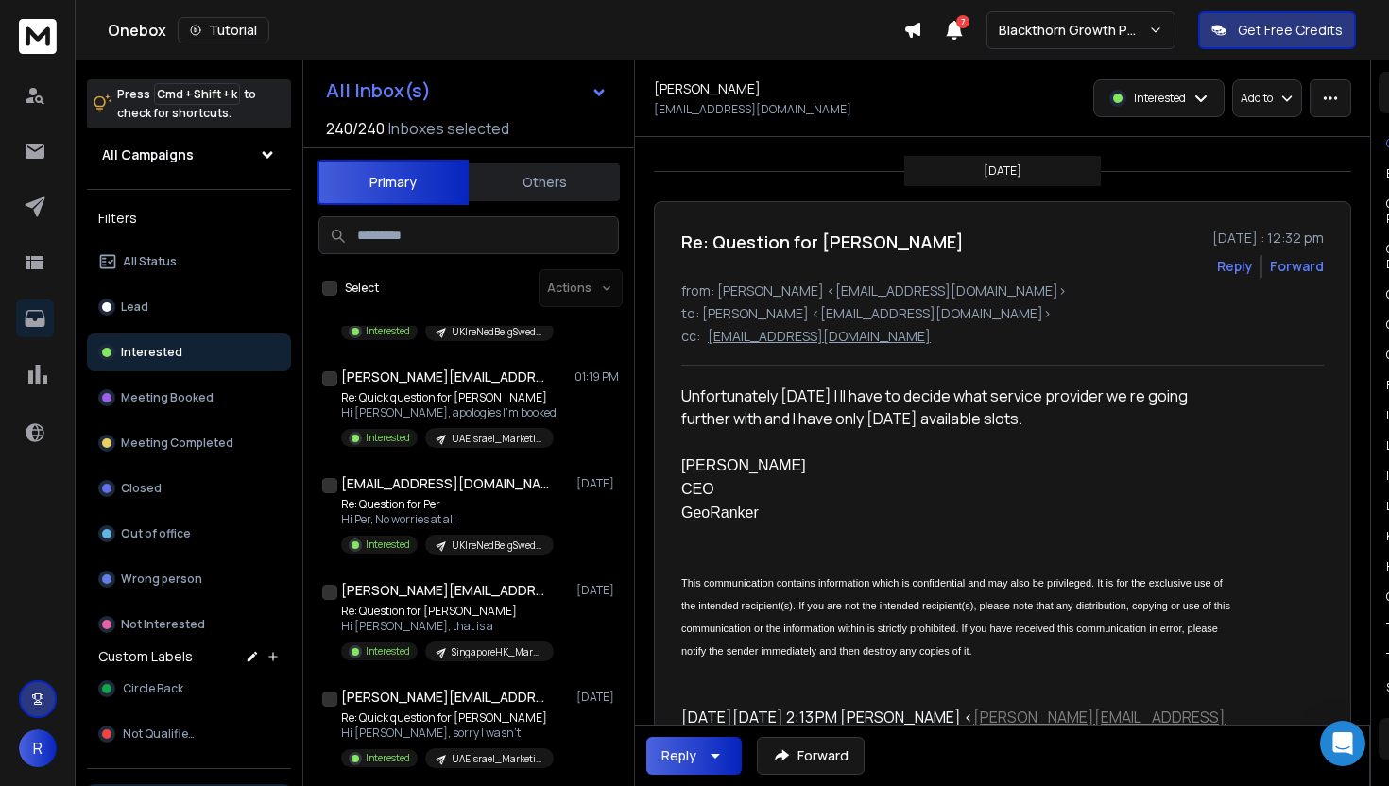
scroll to position [0, 0]
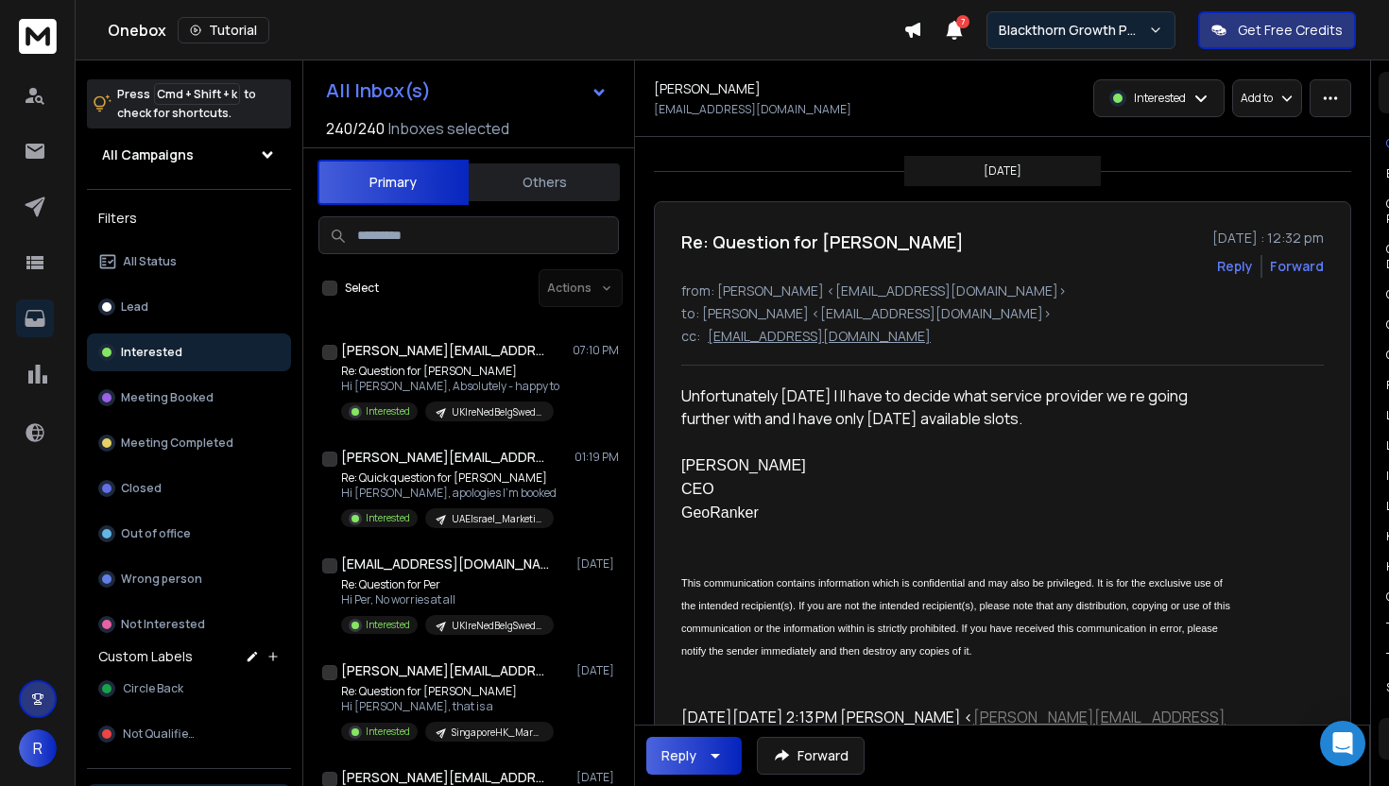
click at [1028, 15] on button "Blackthorn Growth Partners" at bounding box center [1080, 30] width 189 height 38
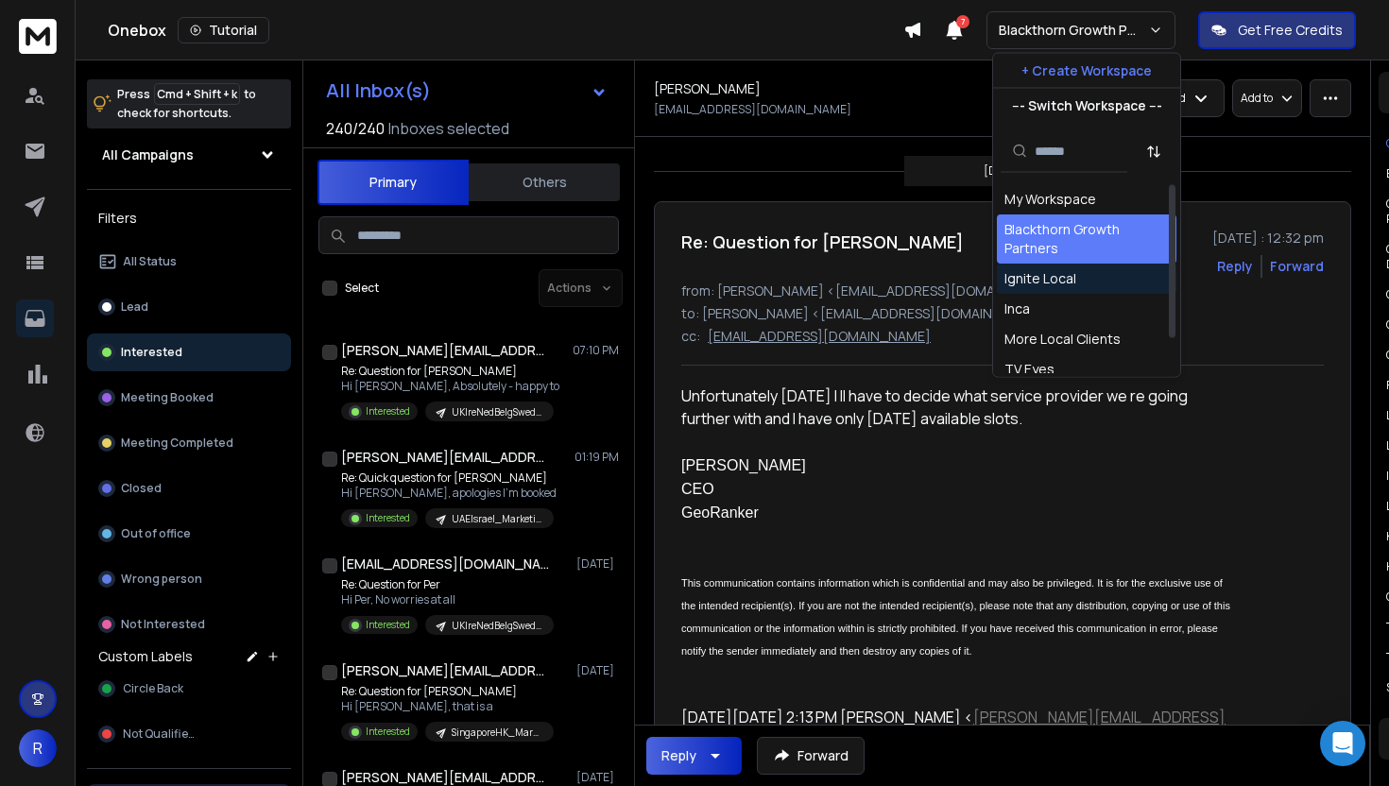
click at [1037, 283] on div "Ignite Local" at bounding box center [1040, 278] width 72 height 19
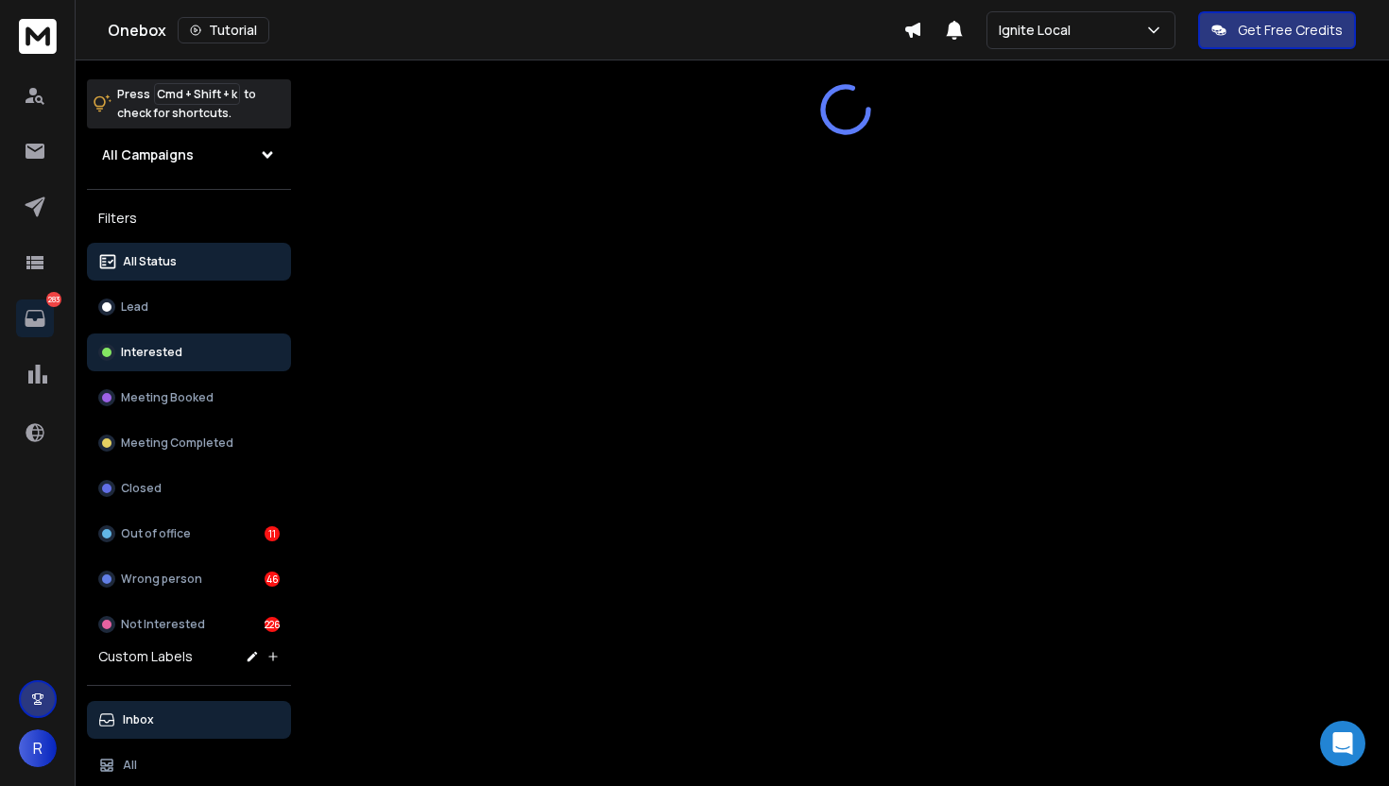
click at [194, 364] on button "Interested" at bounding box center [189, 353] width 204 height 38
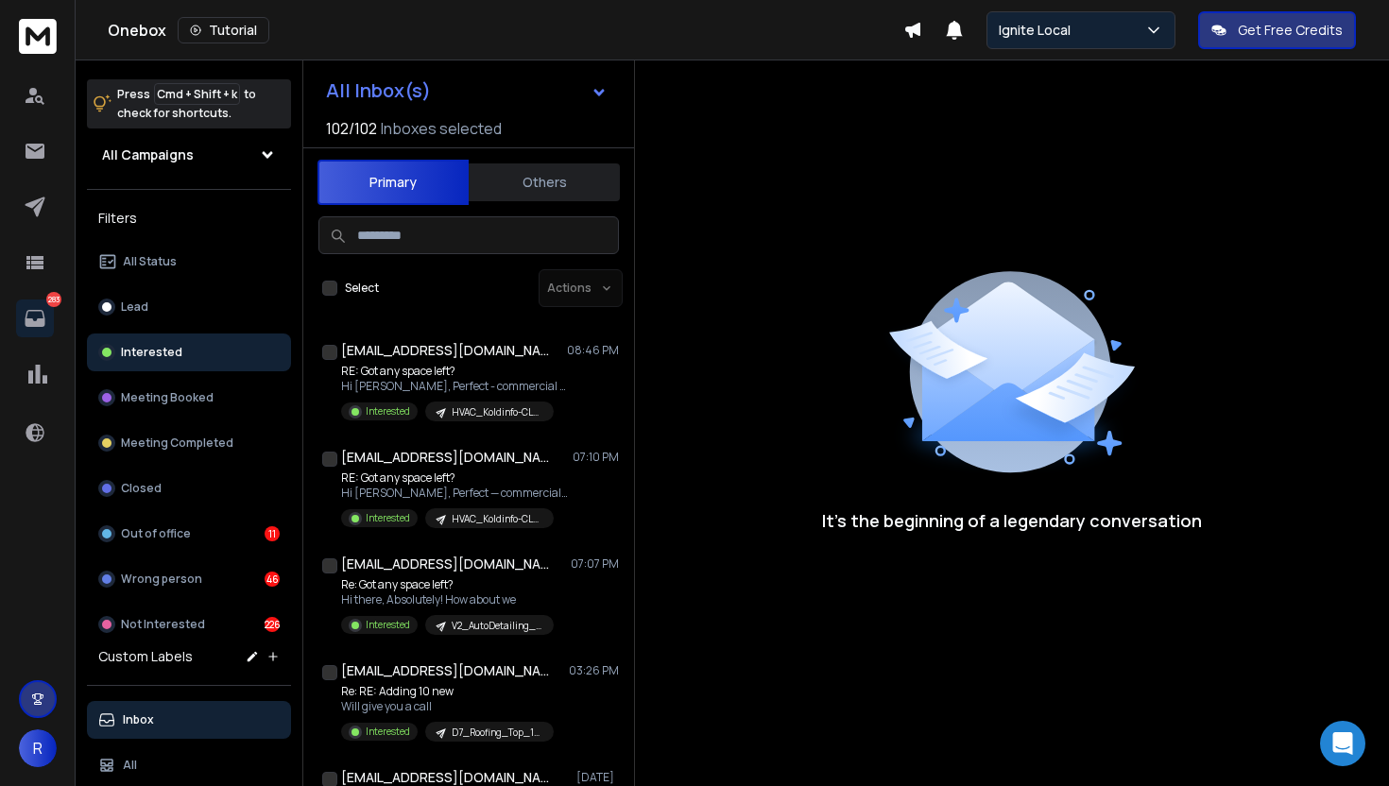
click at [1101, 39] on button "Ignite Local" at bounding box center [1080, 30] width 189 height 38
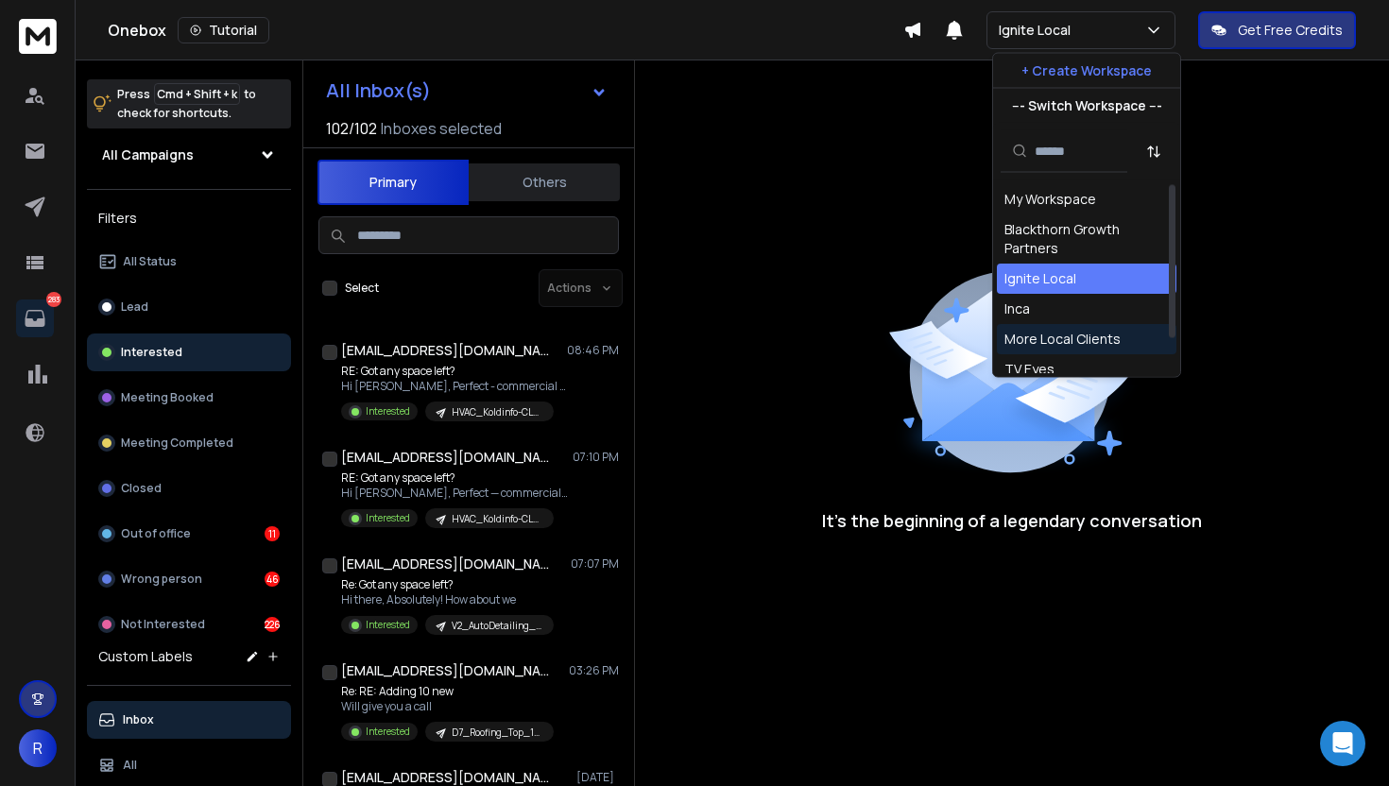
click at [1075, 345] on div "More Local Clients" at bounding box center [1062, 339] width 116 height 19
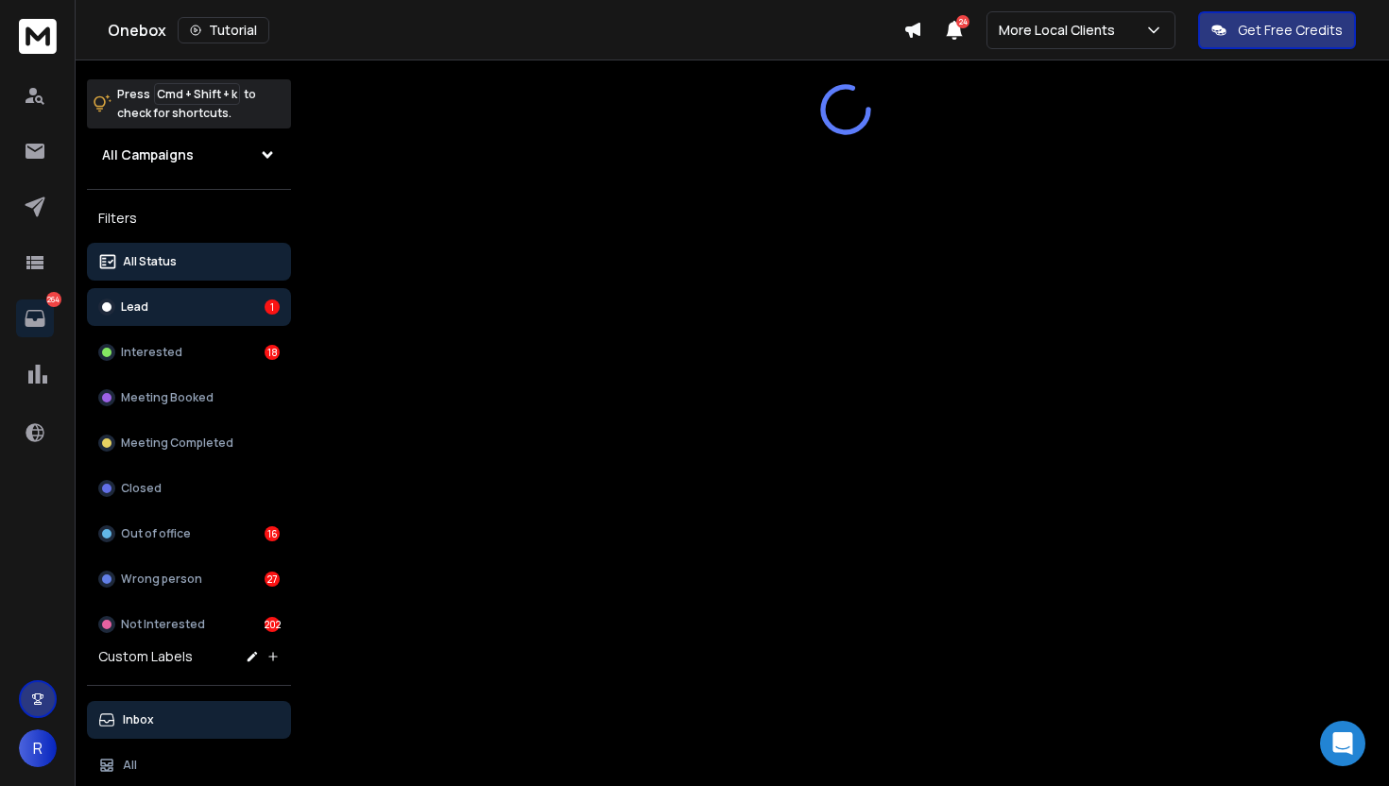
click at [254, 317] on button "Lead 1" at bounding box center [189, 307] width 204 height 38
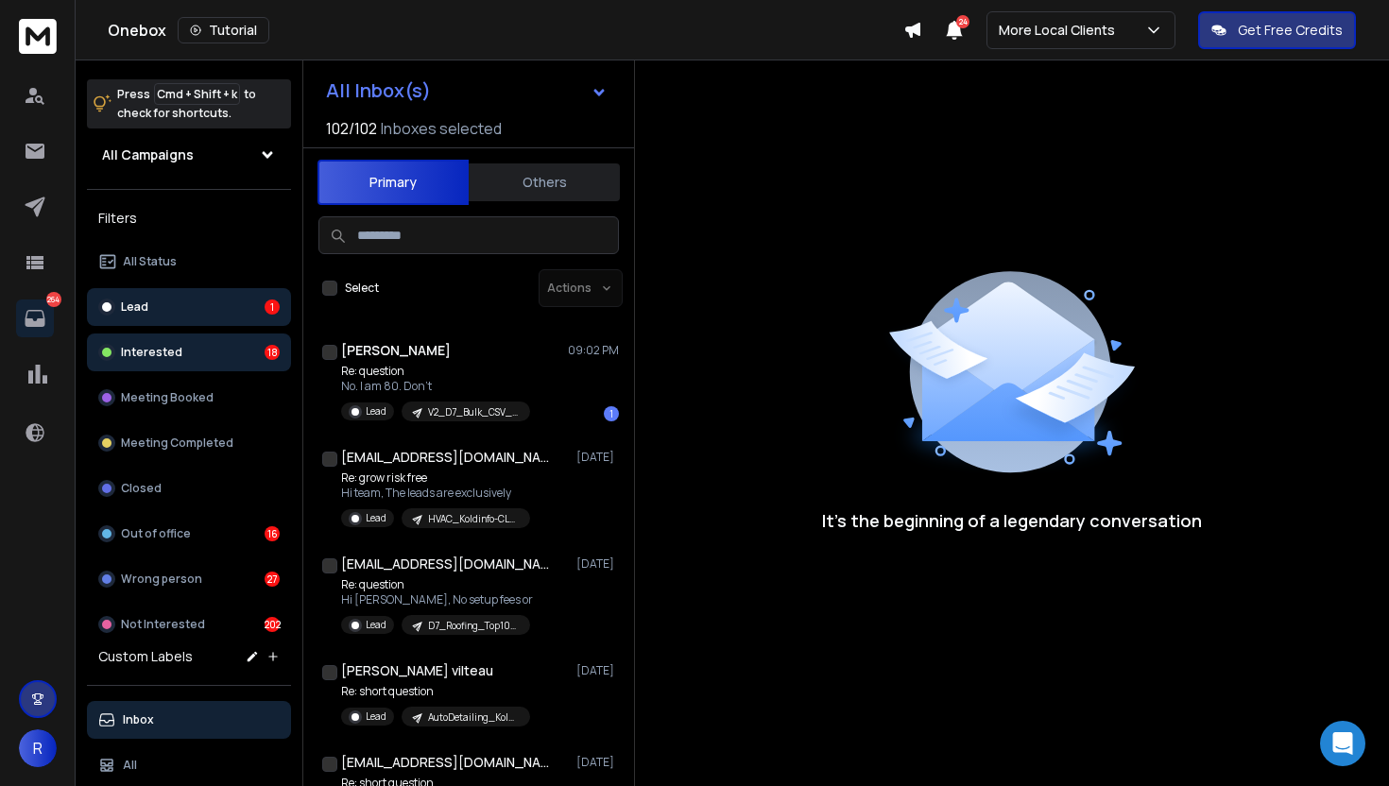
click at [180, 352] on button "Interested 18" at bounding box center [189, 353] width 204 height 38
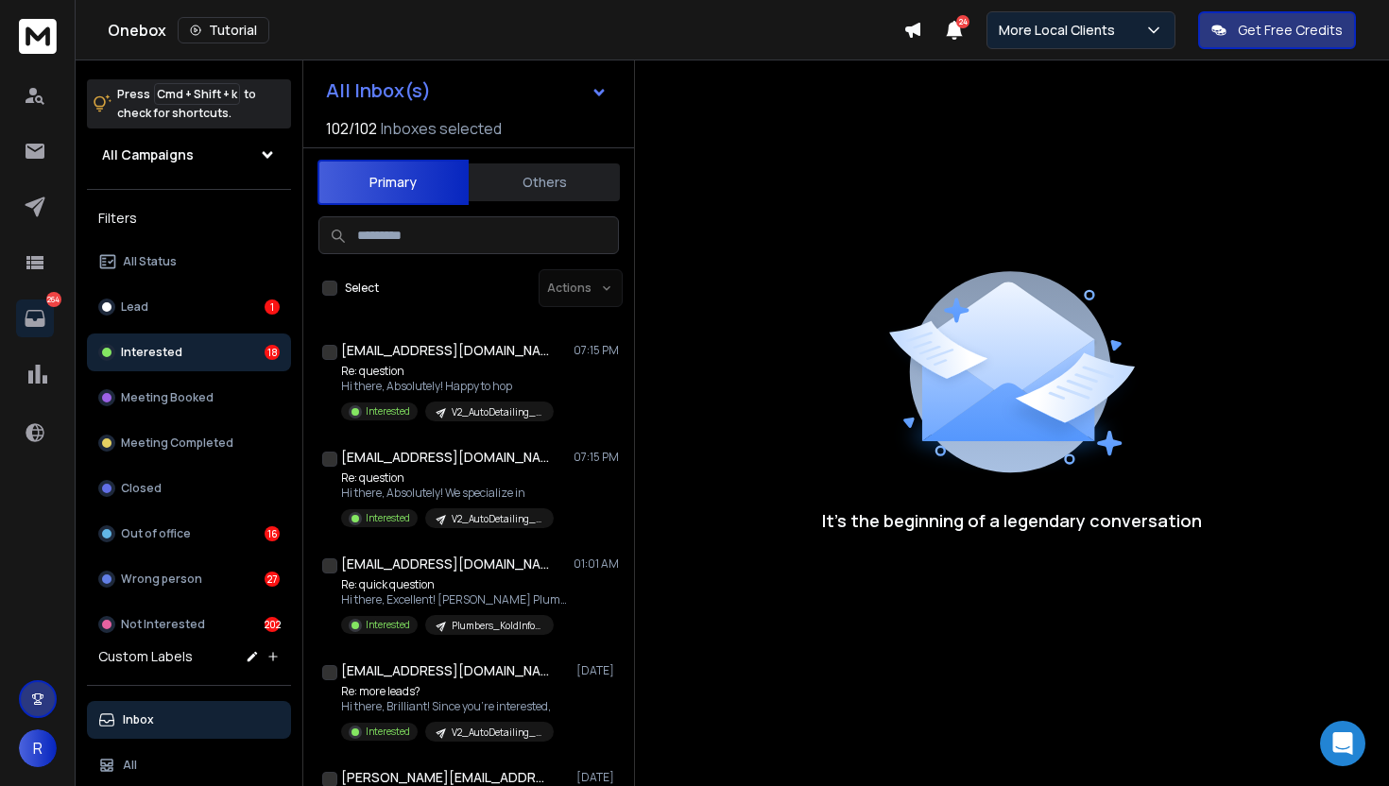
click at [1098, 31] on p "More Local Clients" at bounding box center [1061, 30] width 124 height 19
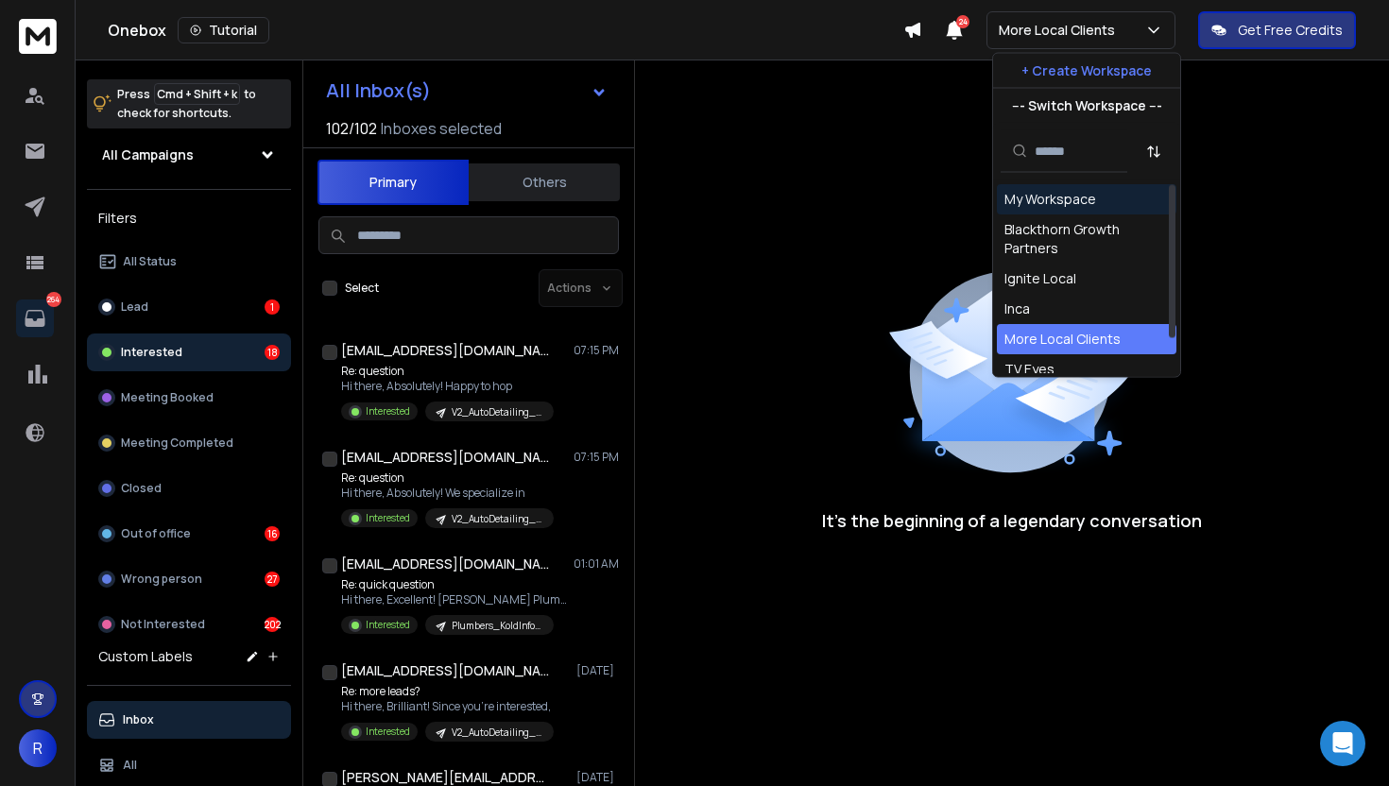
click at [1073, 191] on div "My Workspace" at bounding box center [1050, 199] width 92 height 19
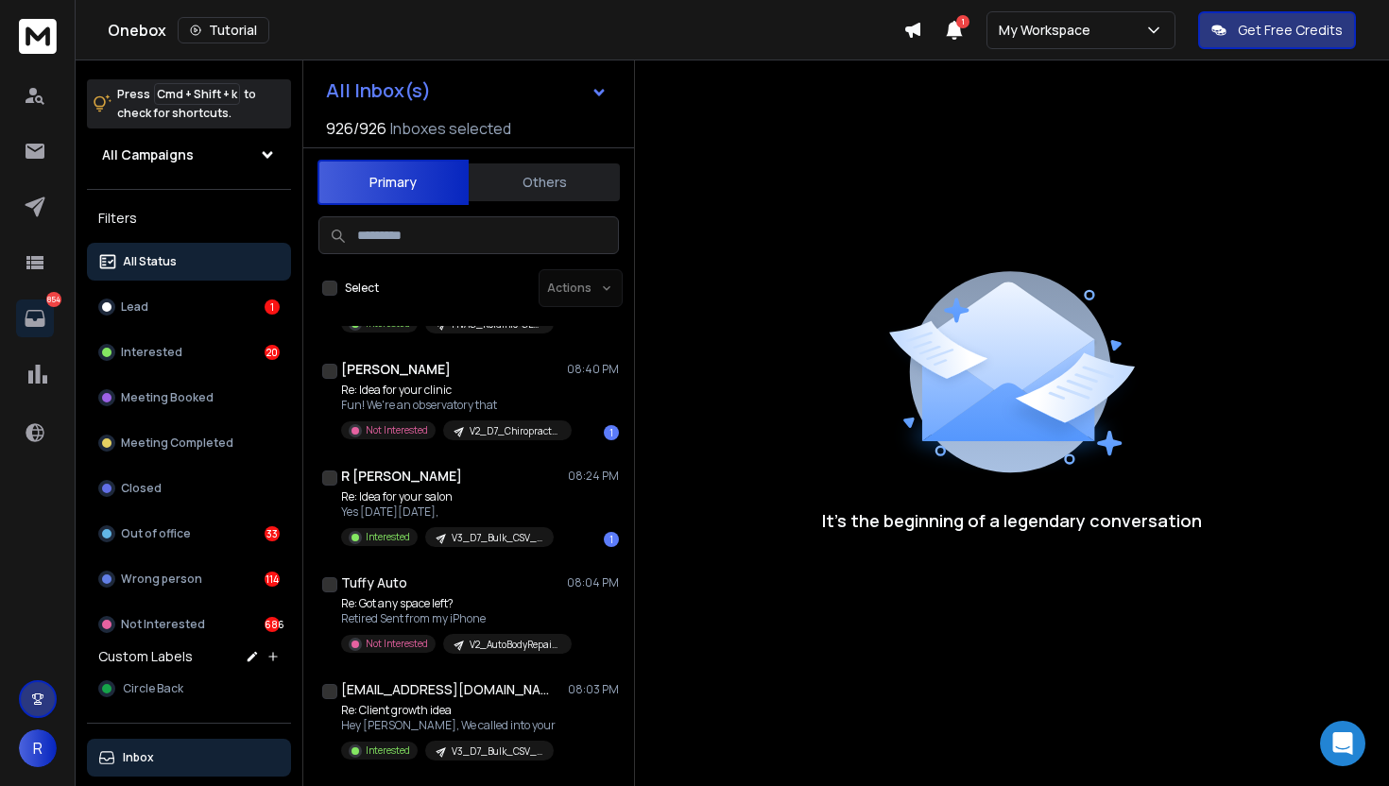
scroll to position [418, 0]
